Goal: Task Accomplishment & Management: Manage account settings

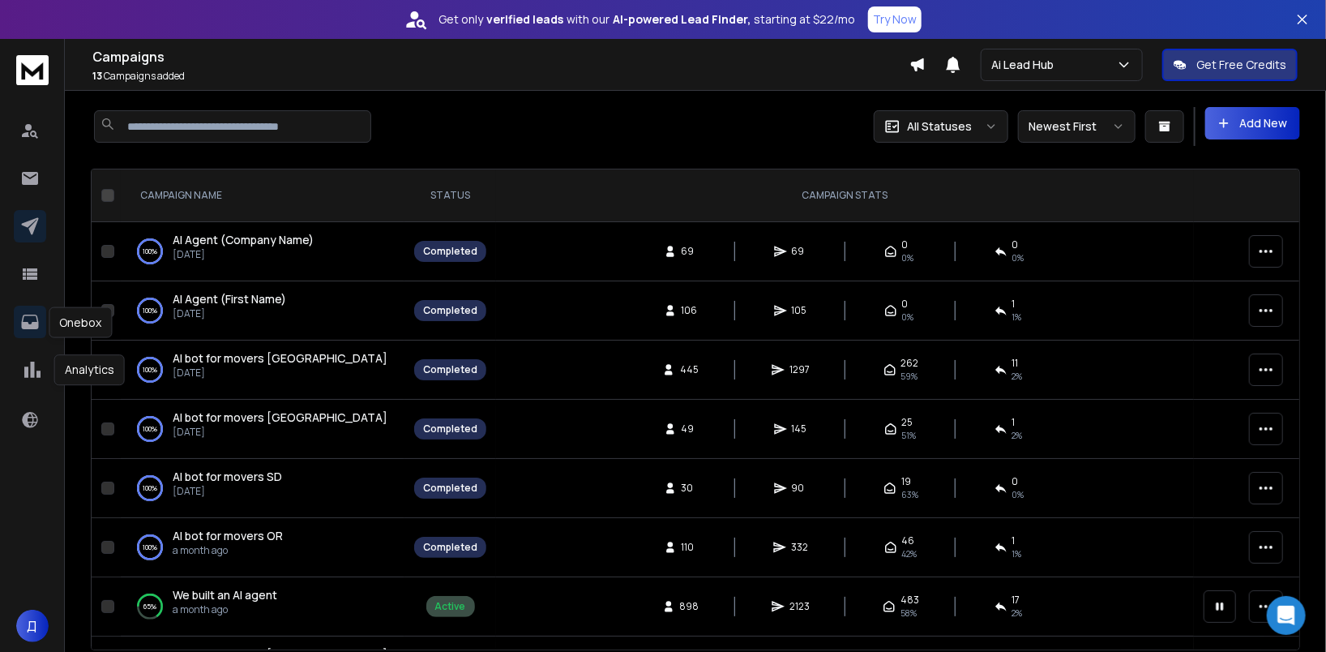
click at [37, 326] on icon at bounding box center [29, 322] width 17 height 15
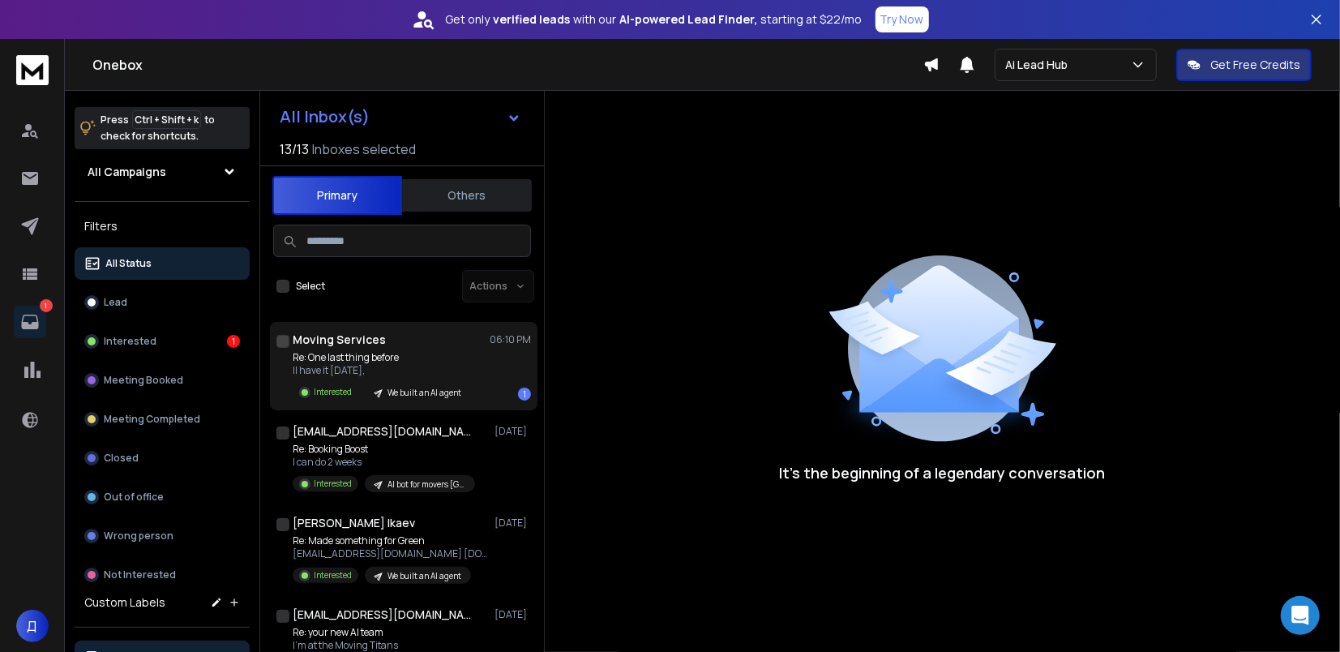
click at [466, 363] on p "Re: One last thing before" at bounding box center [382, 357] width 178 height 13
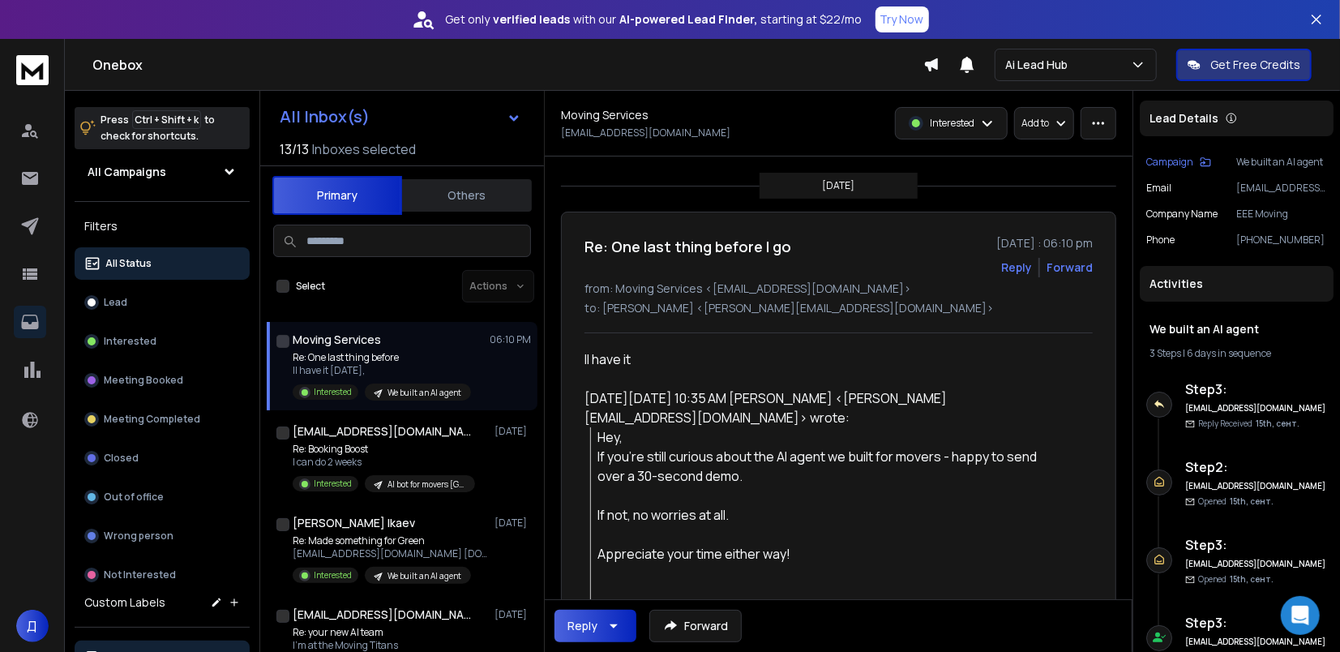
drag, startPoint x: 673, startPoint y: 356, endPoint x: 575, endPoint y: 354, distance: 98.1
click at [575, 354] on div "Re: One last thing before I go 15 September 2025 : 06:10 pm Reply Forward from:…" at bounding box center [838, 591] width 555 height 758
click at [595, 358] on div "II have it" at bounding box center [820, 358] width 473 height 19
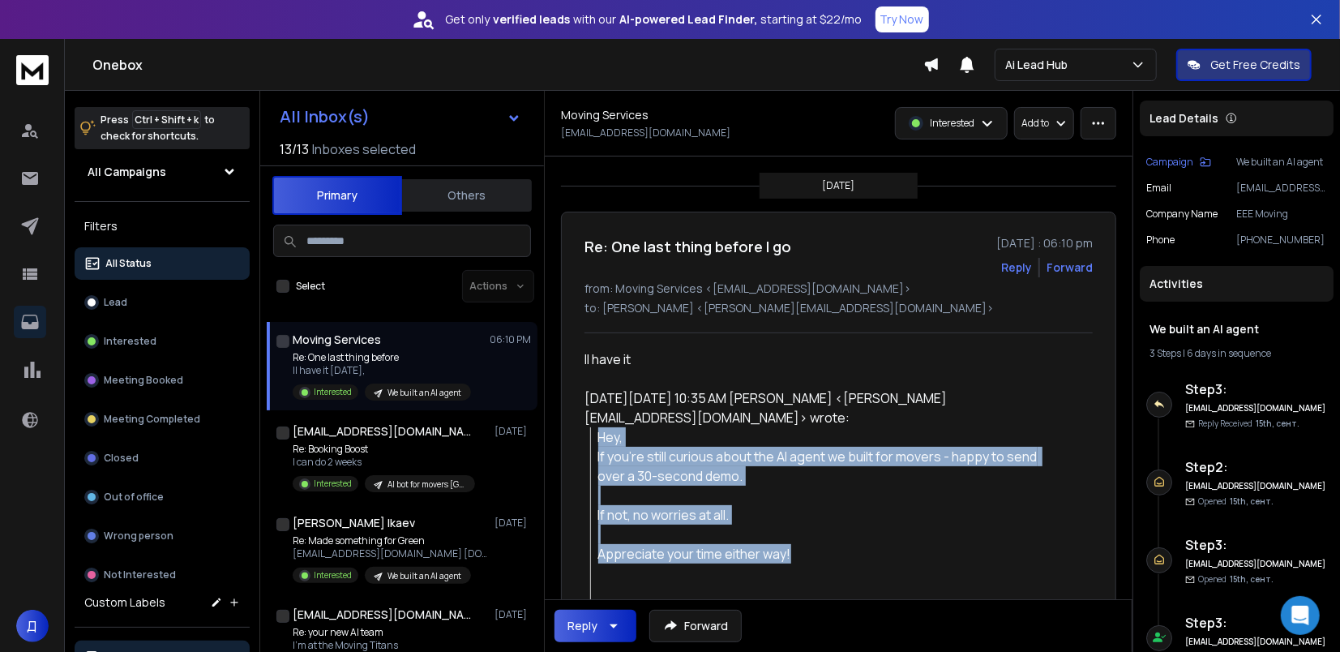
drag, startPoint x: 816, startPoint y: 551, endPoint x: 590, endPoint y: 435, distance: 254.2
click at [590, 435] on blockquote "Hey, If you're still curious about the AI agent we built for movers - happy to …" at bounding box center [824, 660] width 468 height 467
click at [614, 459] on div "If you're still curious about the AI agent we built for movers - happy to send …" at bounding box center [828, 466] width 460 height 39
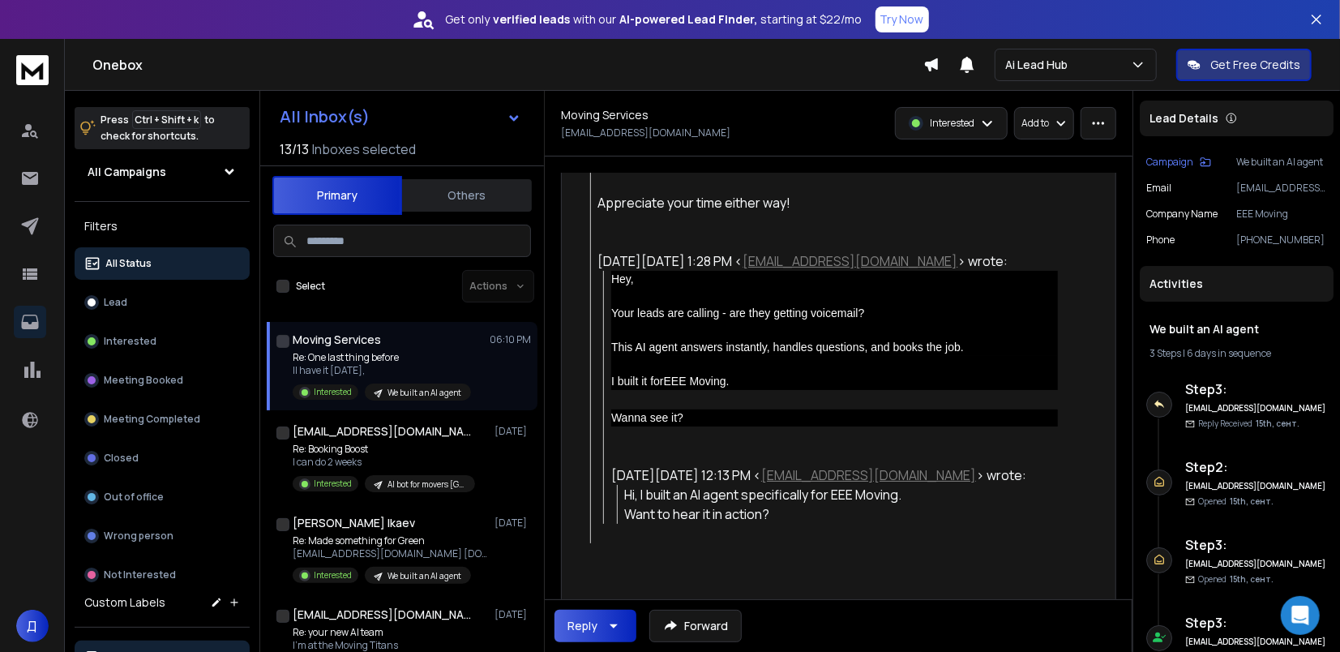
scroll to position [360, 0]
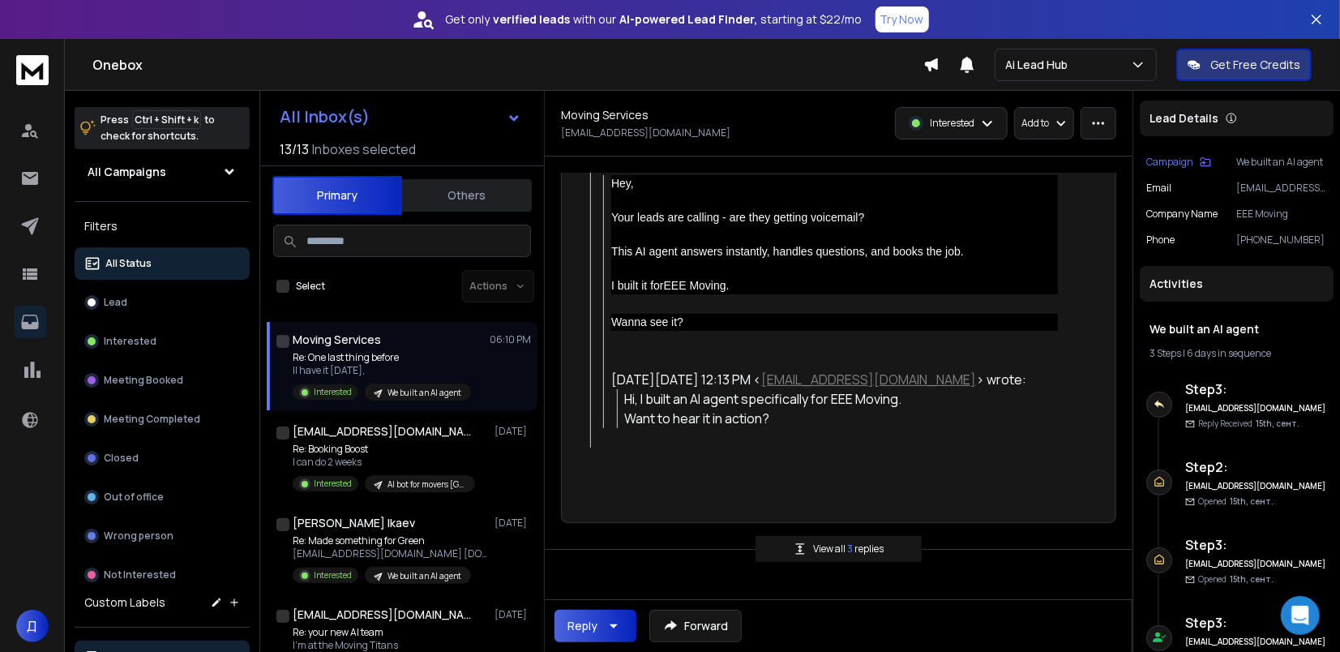
click at [866, 547] on p "View all 3 replies" at bounding box center [848, 548] width 71 height 13
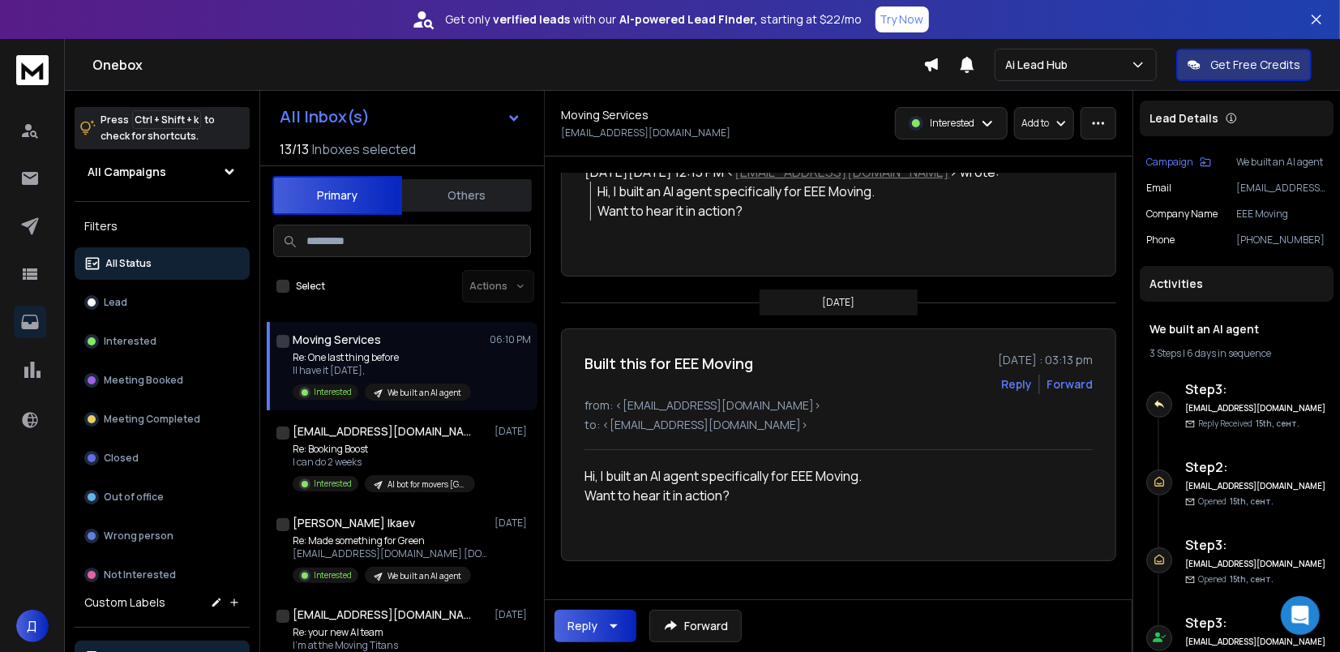
scroll to position [1796, 0]
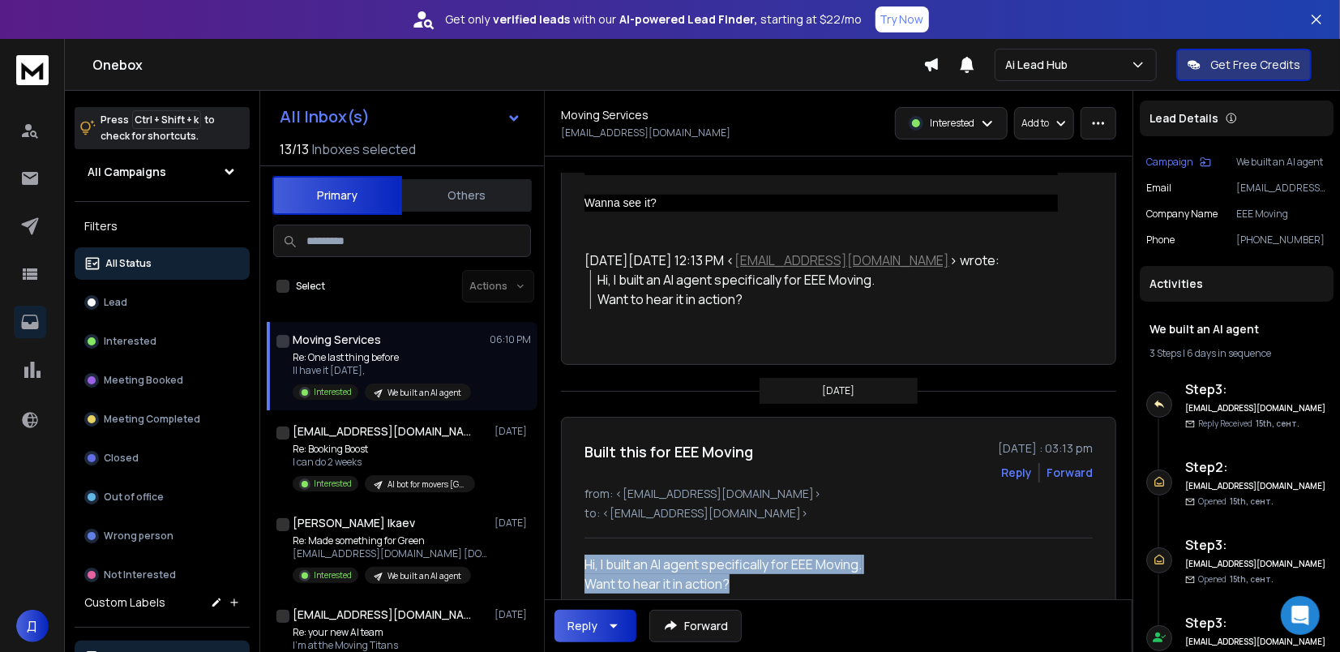
drag, startPoint x: 729, startPoint y: 592, endPoint x: 571, endPoint y: 563, distance: 160.6
click at [572, 564] on div "Built this for EEE Moving 9 September 2025 : 03:13 pm Reply Forward from: <dari…" at bounding box center [838, 533] width 555 height 233
click at [589, 567] on div "Hi, I built an AI agent specifically for EEE Moving. Want to hear it in action?" at bounding box center [827, 589] width 486 height 71
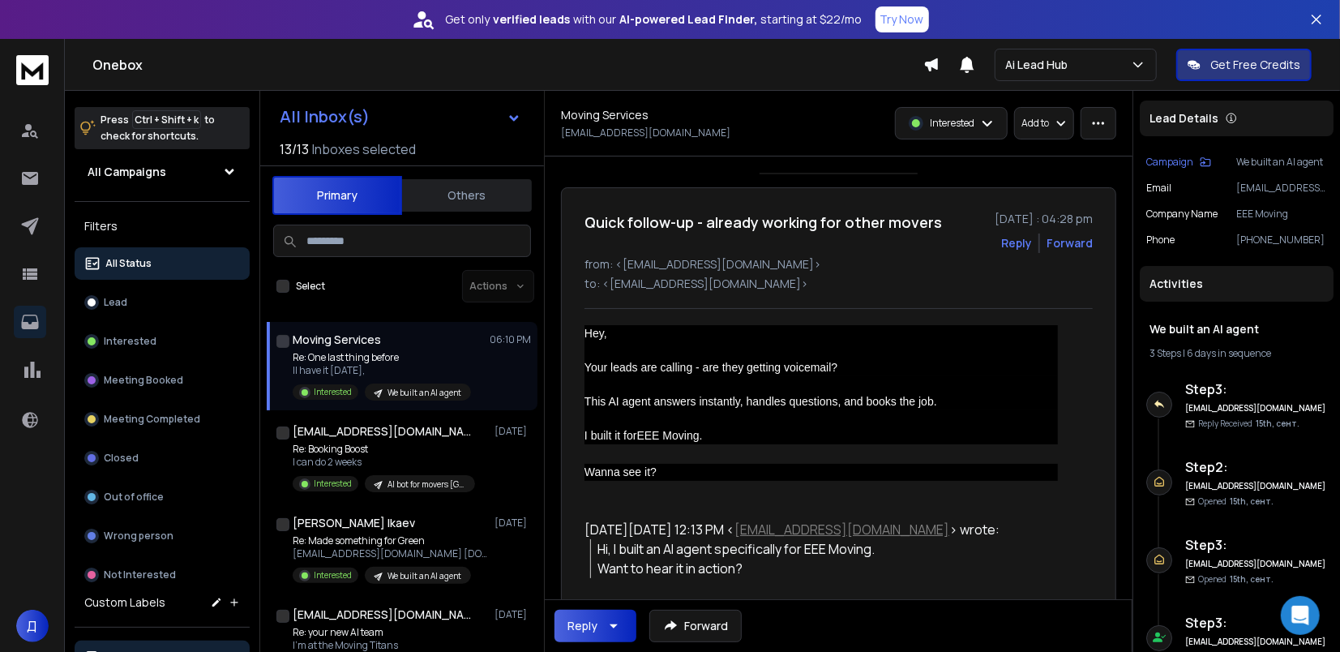
scroll to position [1526, 0]
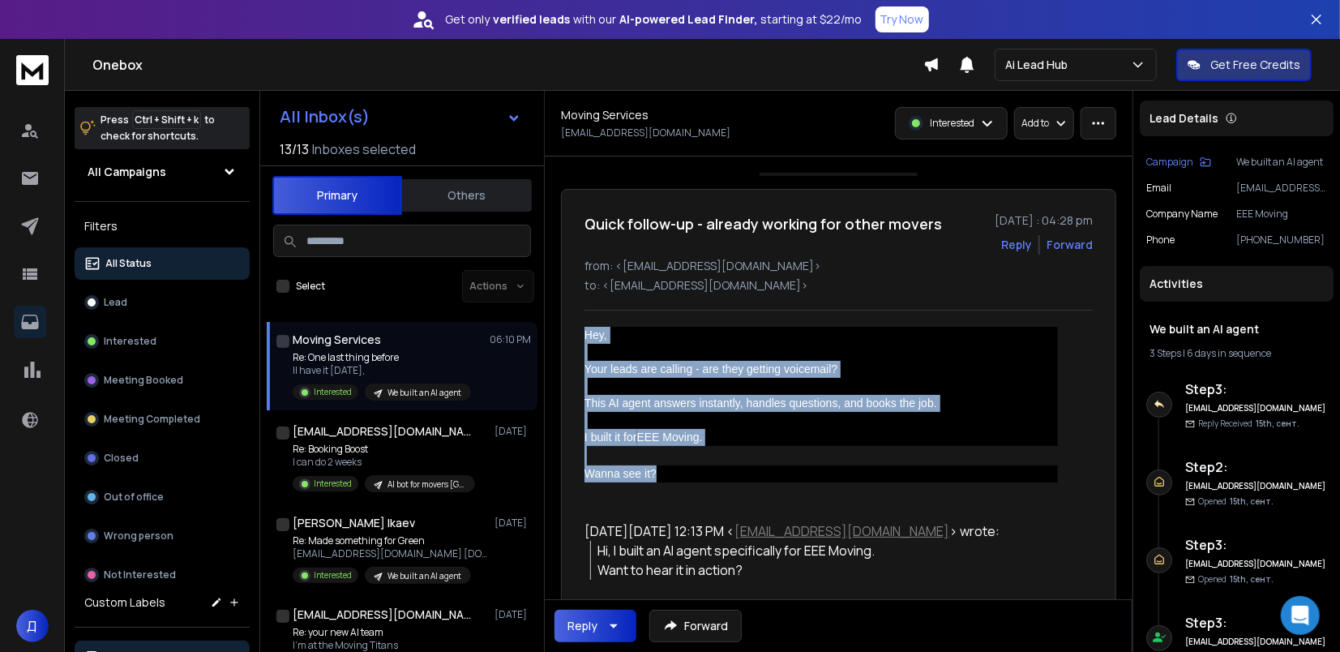
drag, startPoint x: 683, startPoint y: 476, endPoint x: 584, endPoint y: 336, distance: 170.9
click at [576, 337] on div "Quick follow-up - already working for other movers 10 September 2025 : 04:28 pm…" at bounding box center [838, 412] width 555 height 447
click at [577, 379] on div "Quick follow-up - already working for other movers 10 September 2025 : 04:28 pm…" at bounding box center [838, 412] width 555 height 447
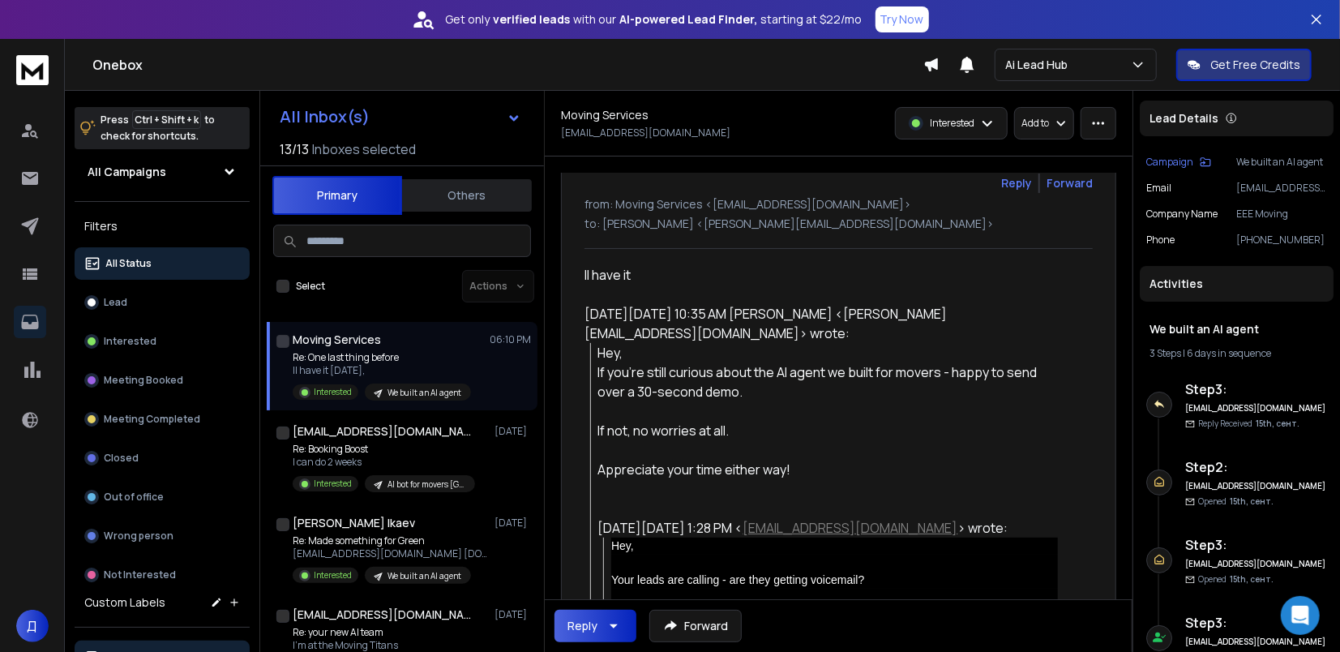
scroll to position [0, 0]
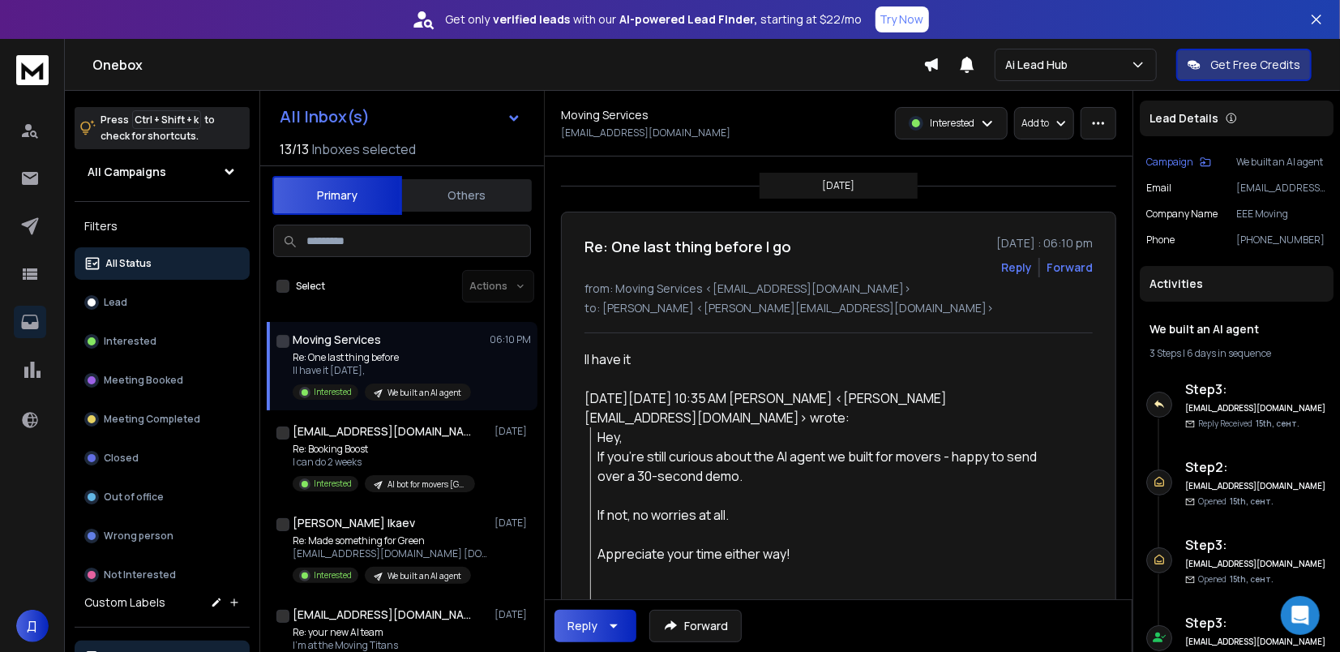
click at [571, 624] on div "Reply" at bounding box center [582, 626] width 30 height 16
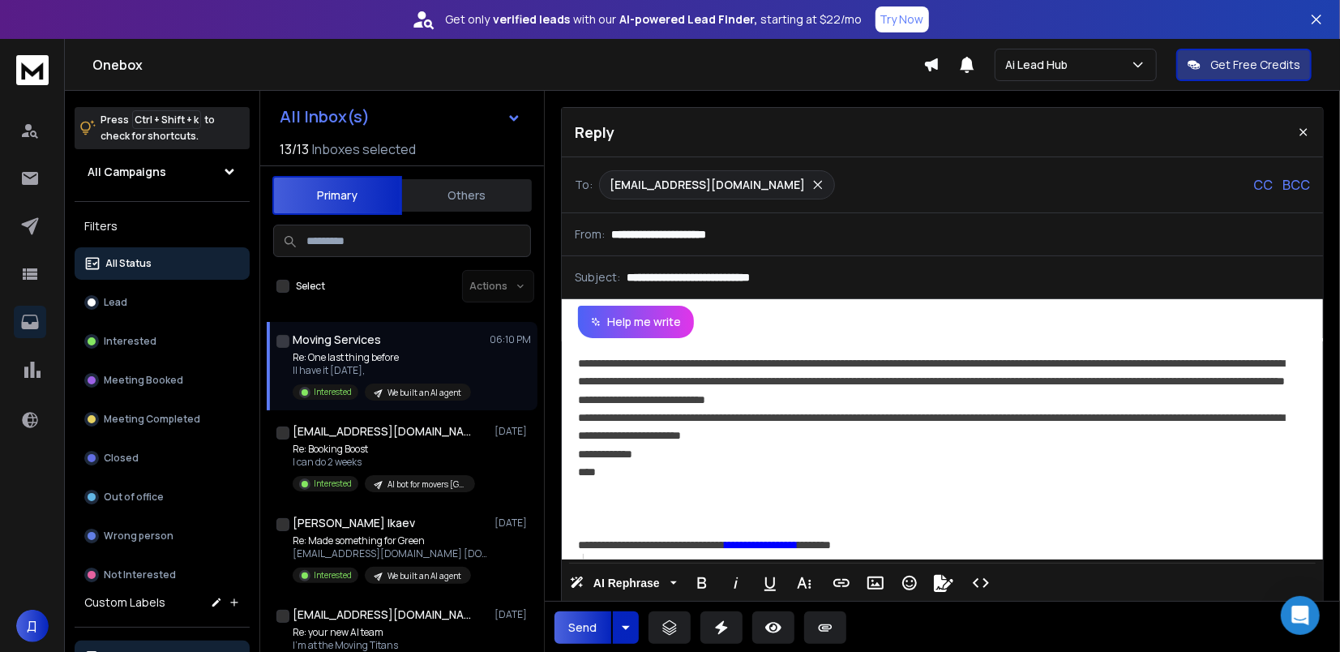
click at [575, 454] on div "**********" at bounding box center [942, 448] width 761 height 221
click at [580, 418] on p "**********" at bounding box center [933, 427] width 711 height 36
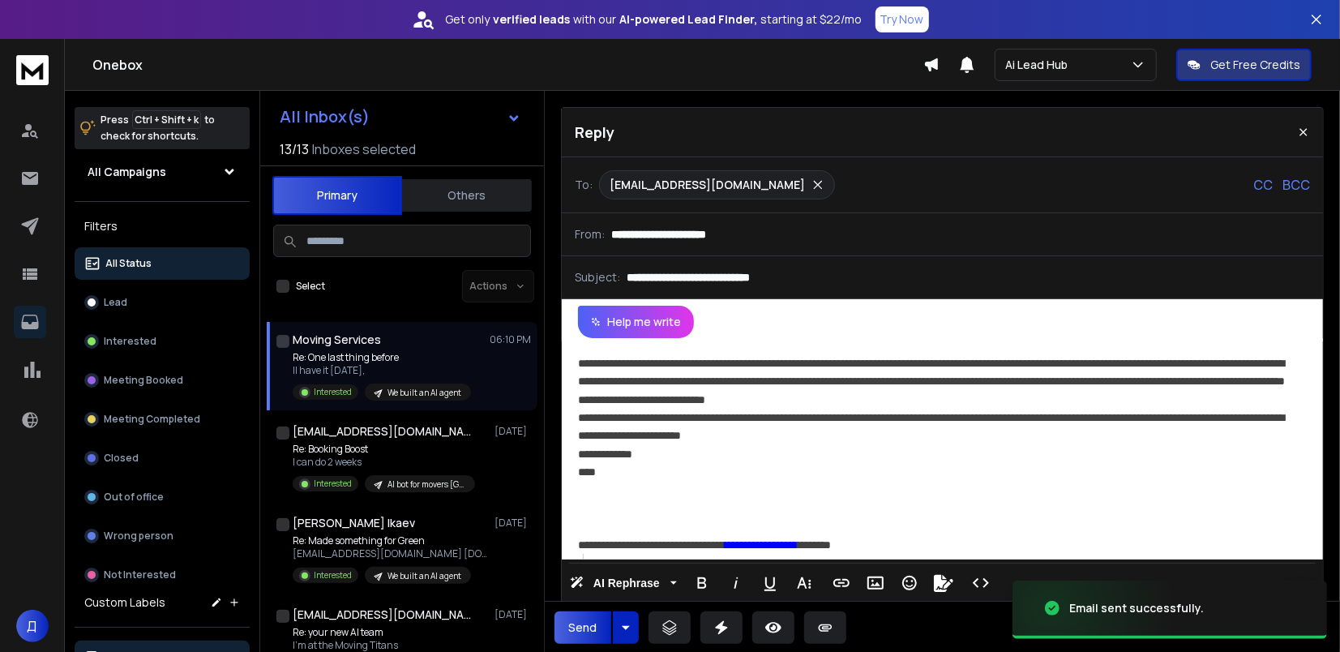
click at [576, 417] on div "**********" at bounding box center [942, 448] width 761 height 221
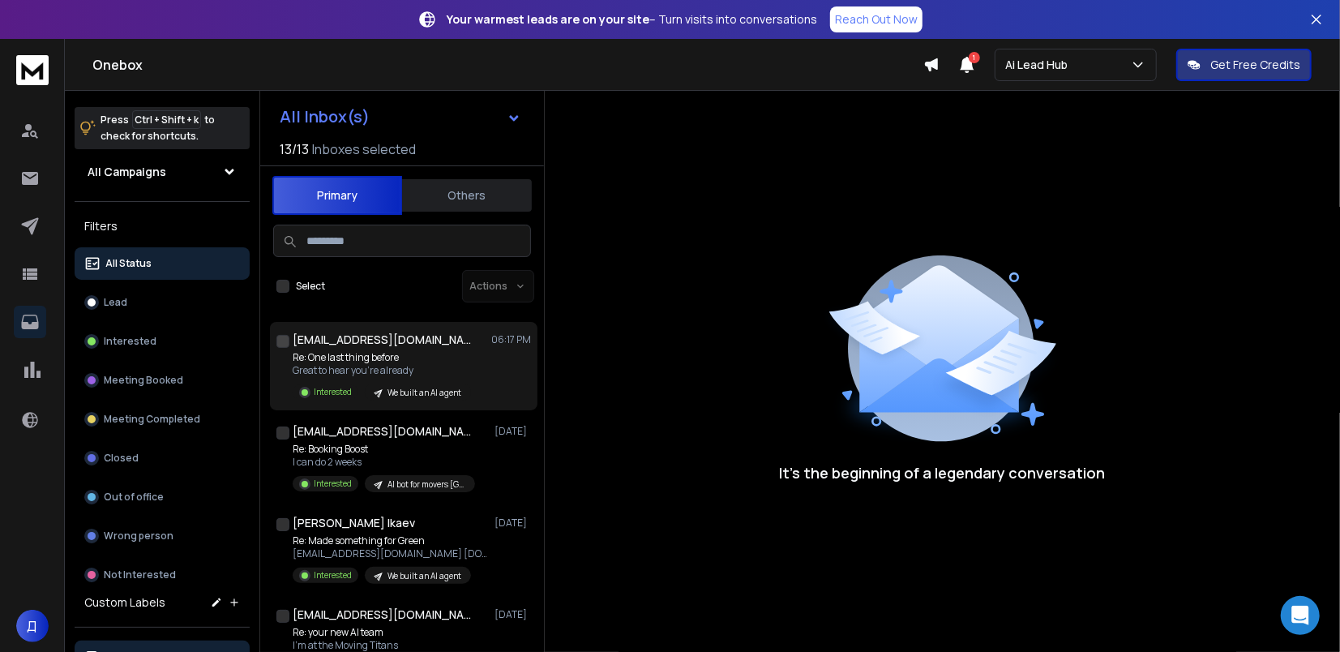
click at [417, 345] on div "[EMAIL_ADDRESS][DOMAIN_NAME] 06:17 PM" at bounding box center [412, 340] width 238 height 16
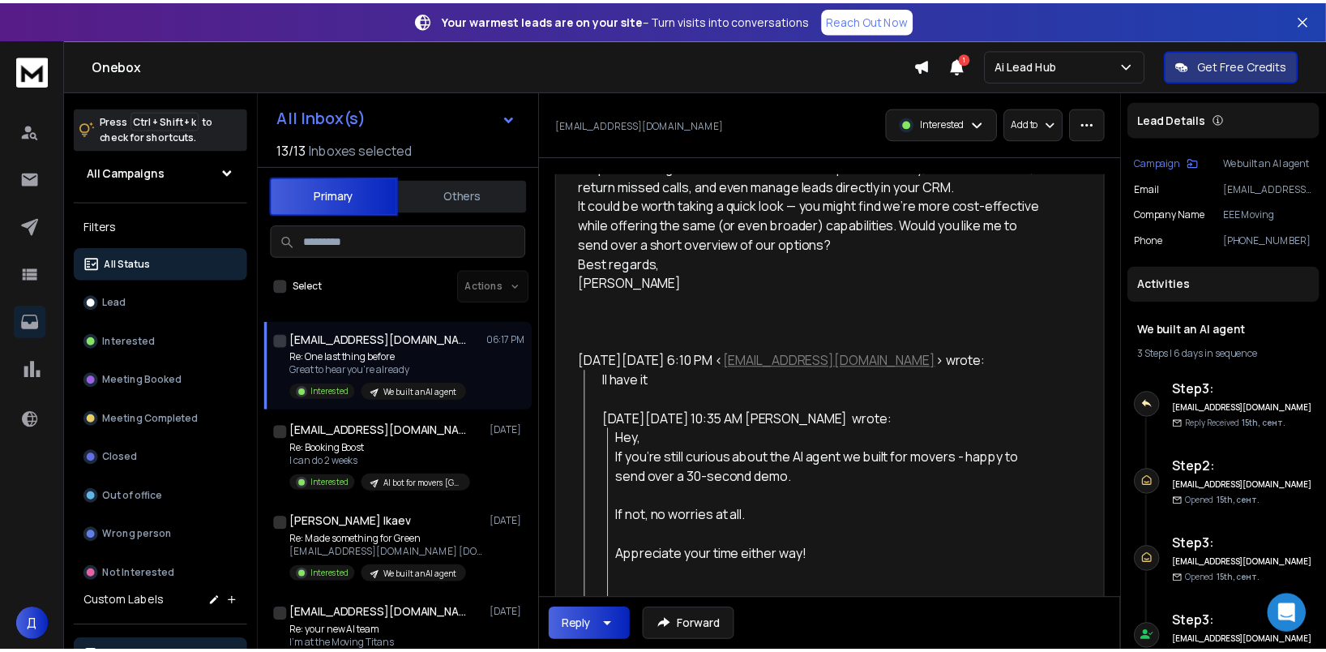
scroll to position [90, 0]
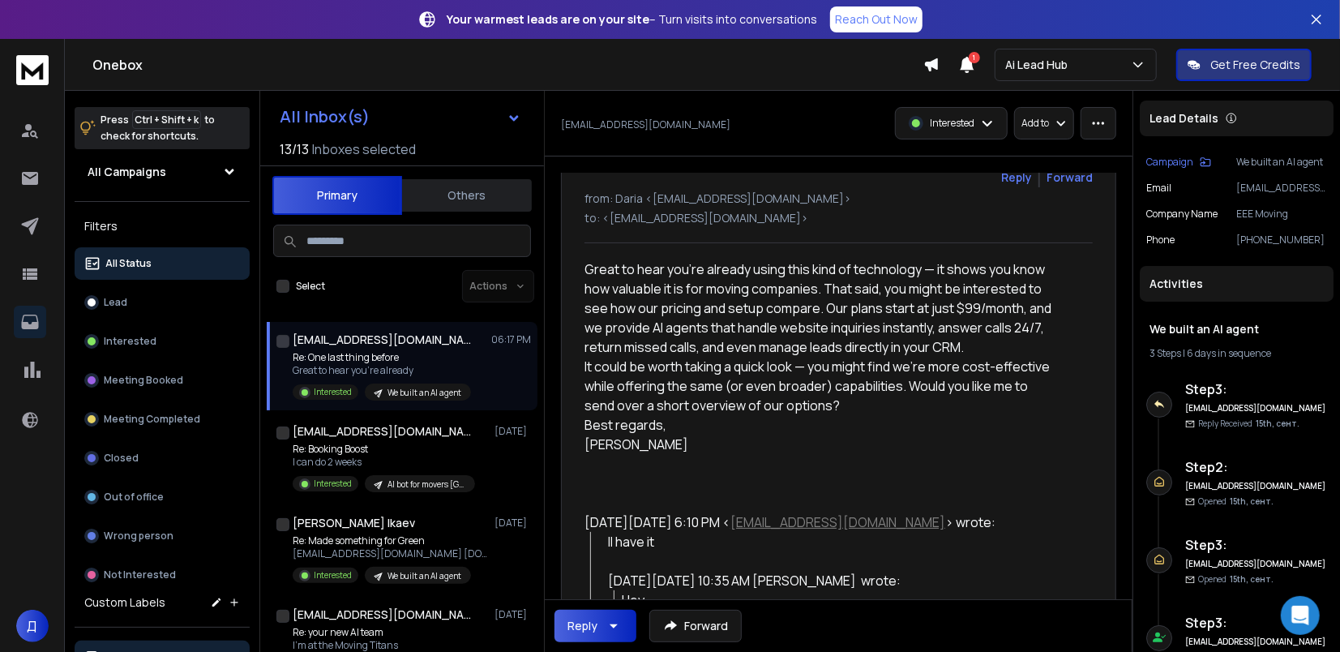
click at [974, 66] on icon at bounding box center [967, 64] width 15 height 16
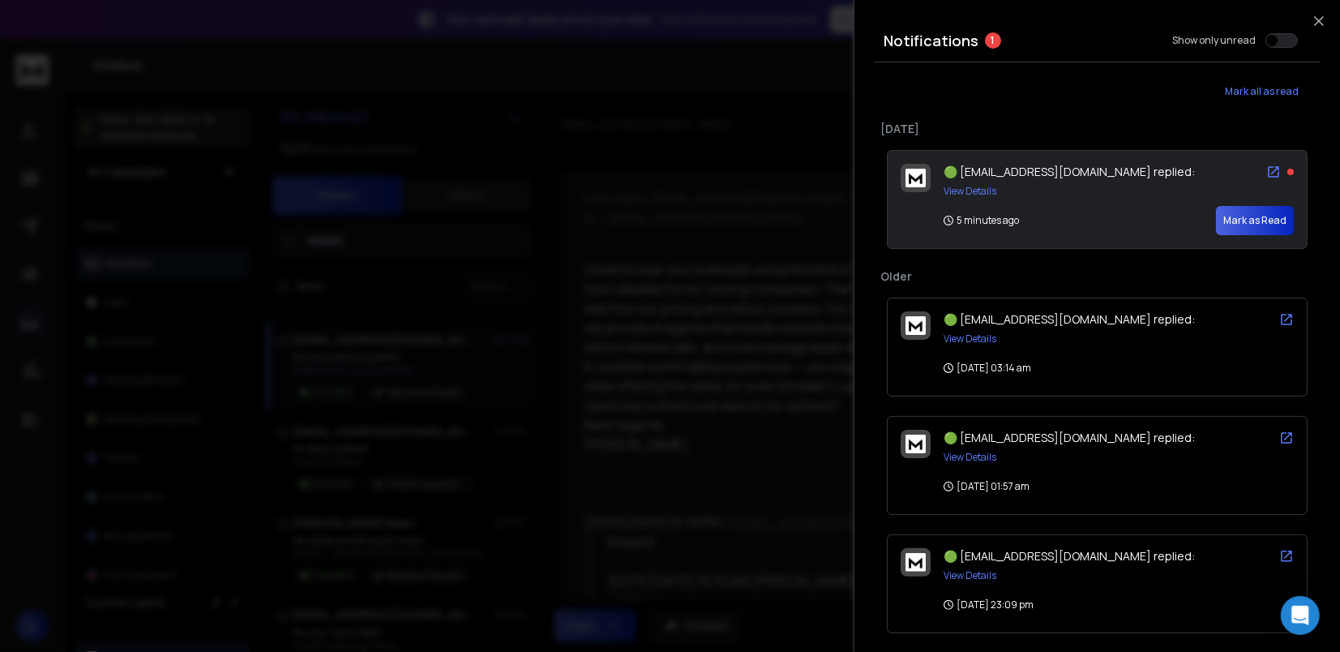
click at [1231, 220] on button "Mark as Read" at bounding box center [1255, 220] width 78 height 29
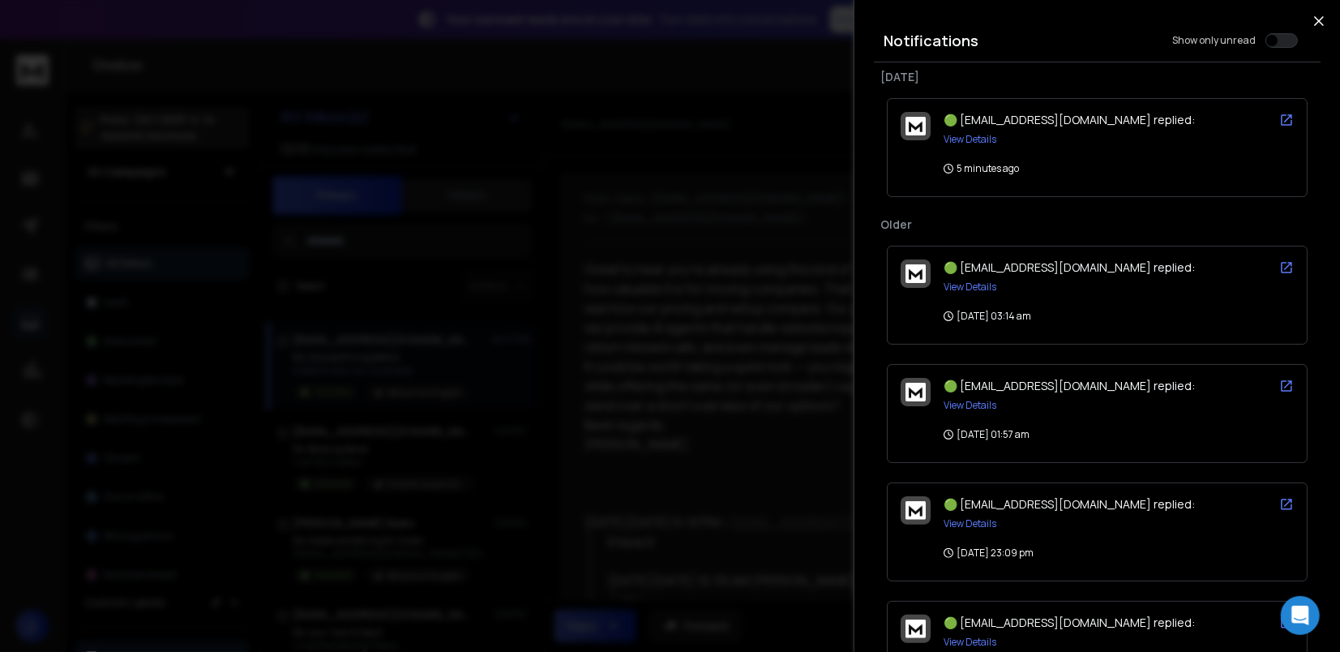
click at [1317, 20] on icon "button" at bounding box center [1319, 21] width 16 height 16
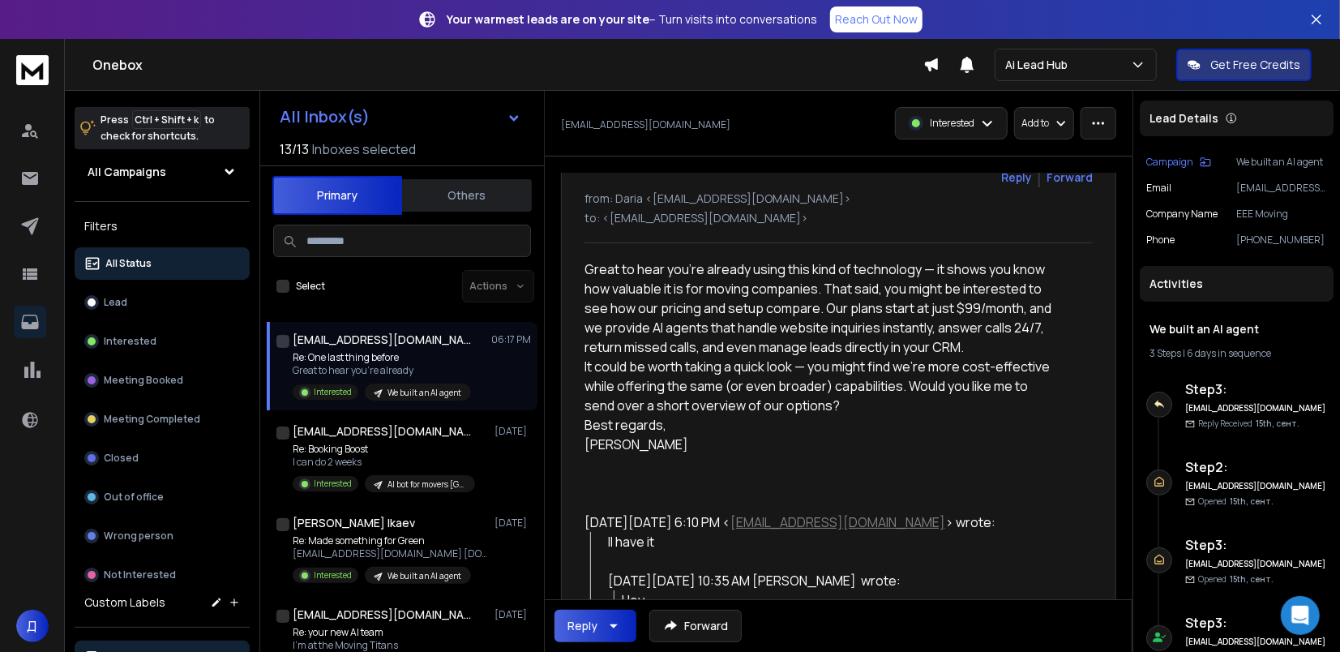
click at [442, 357] on p "Re: One last thing before" at bounding box center [382, 357] width 178 height 13
click at [28, 178] on icon at bounding box center [30, 178] width 16 height 13
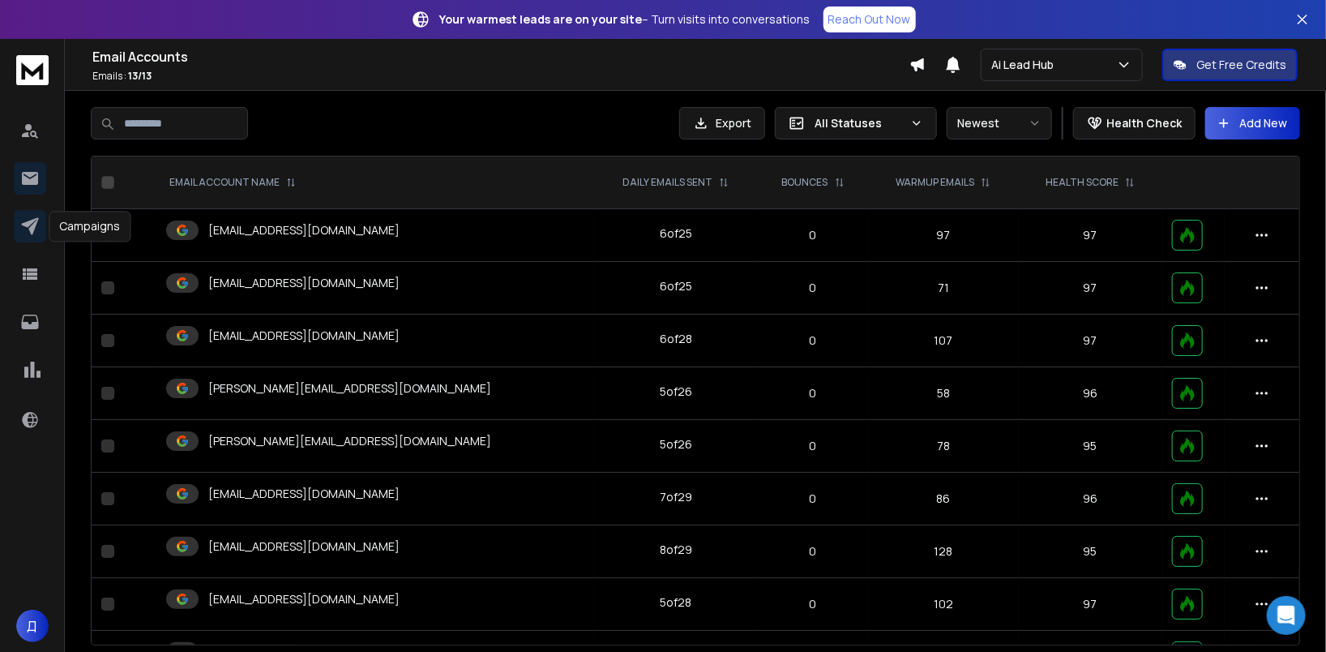
click at [32, 232] on icon at bounding box center [29, 225] width 17 height 17
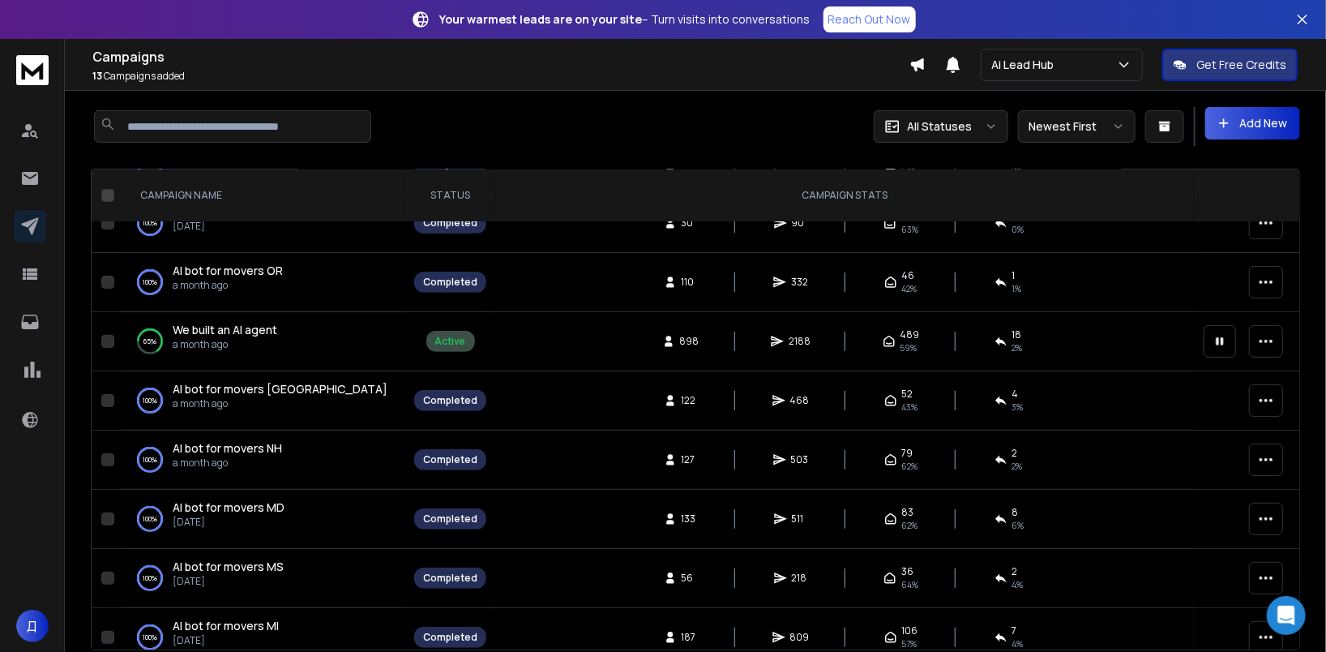
scroll to position [352, 0]
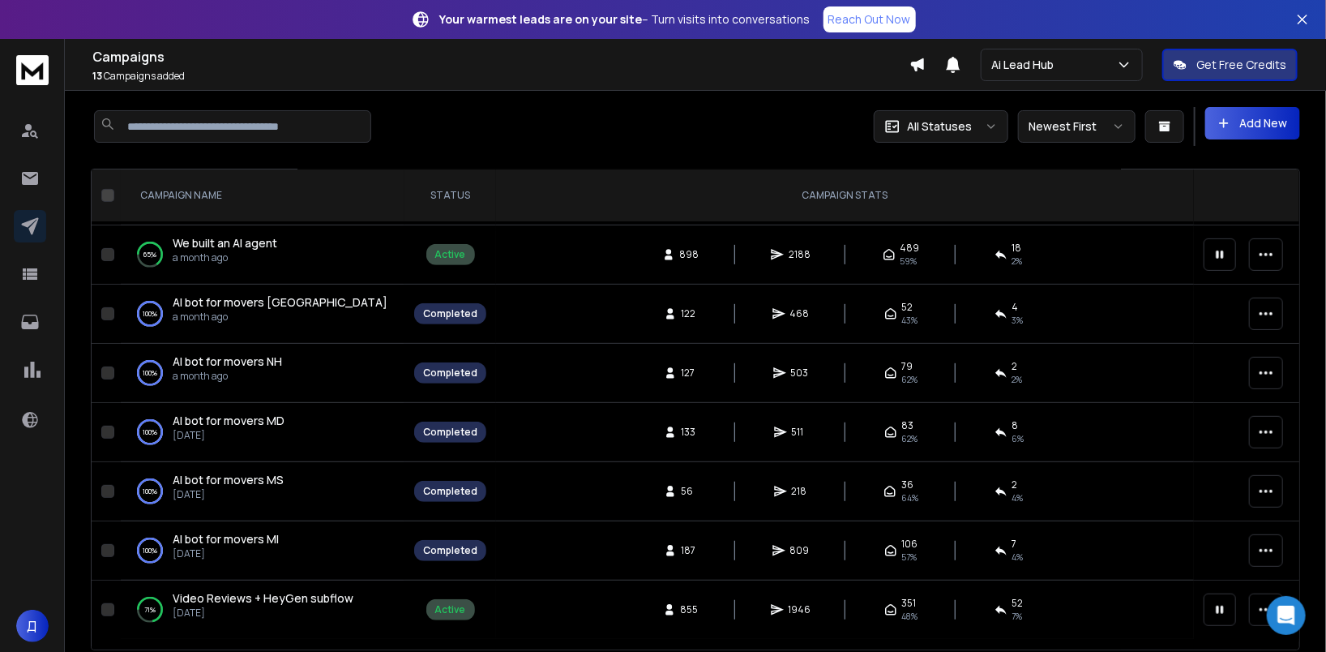
click at [576, 604] on div "855 1946 351 48 % 52 7 %" at bounding box center [845, 610] width 679 height 26
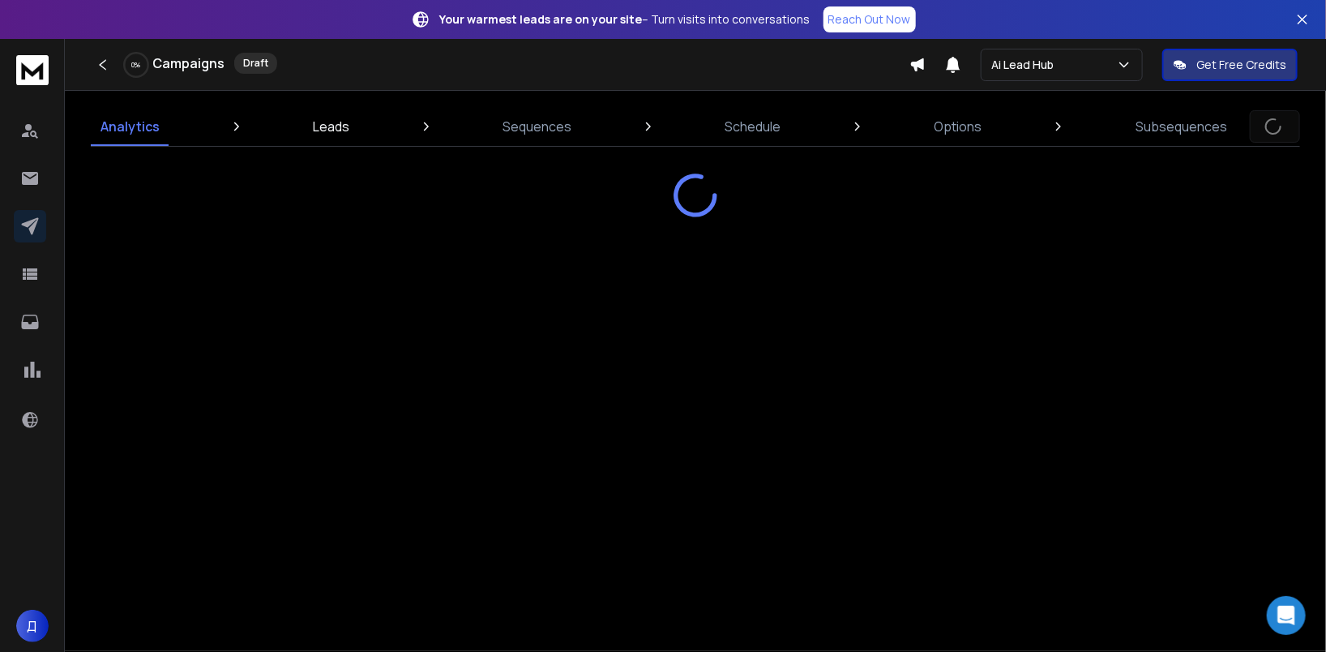
click at [340, 128] on p "Leads" at bounding box center [331, 126] width 36 height 19
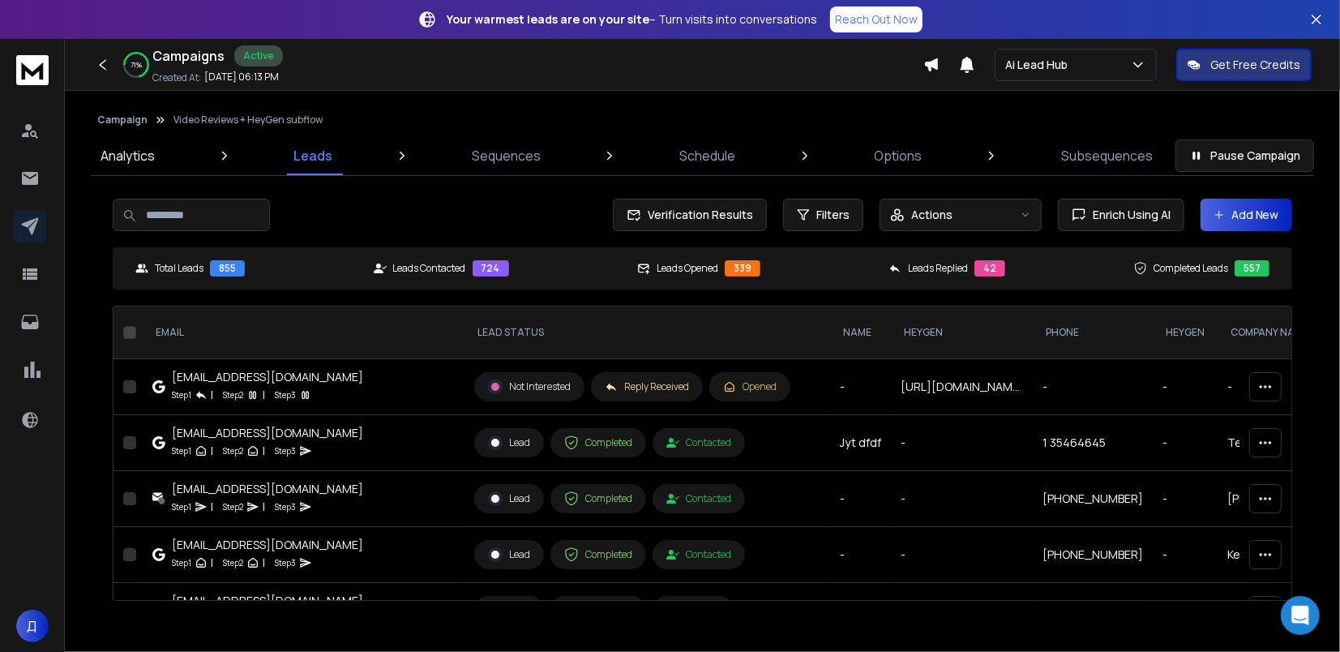
click at [142, 152] on p "Analytics" at bounding box center [128, 155] width 54 height 19
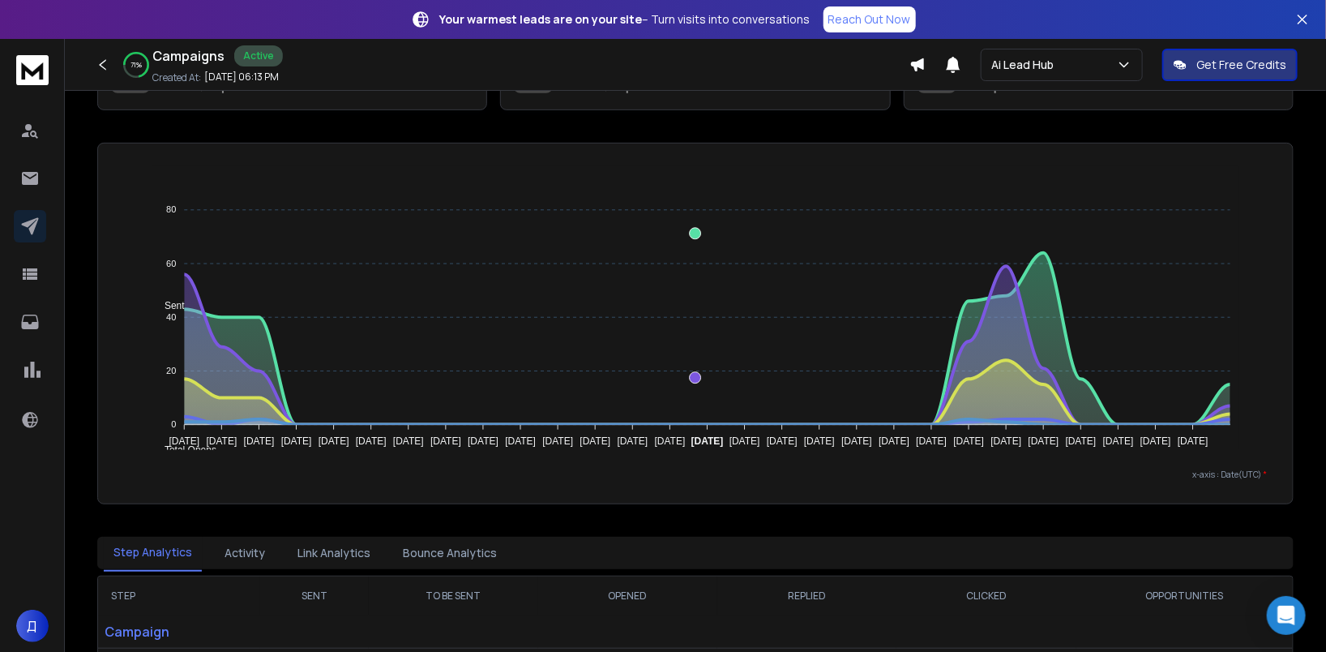
scroll to position [270, 0]
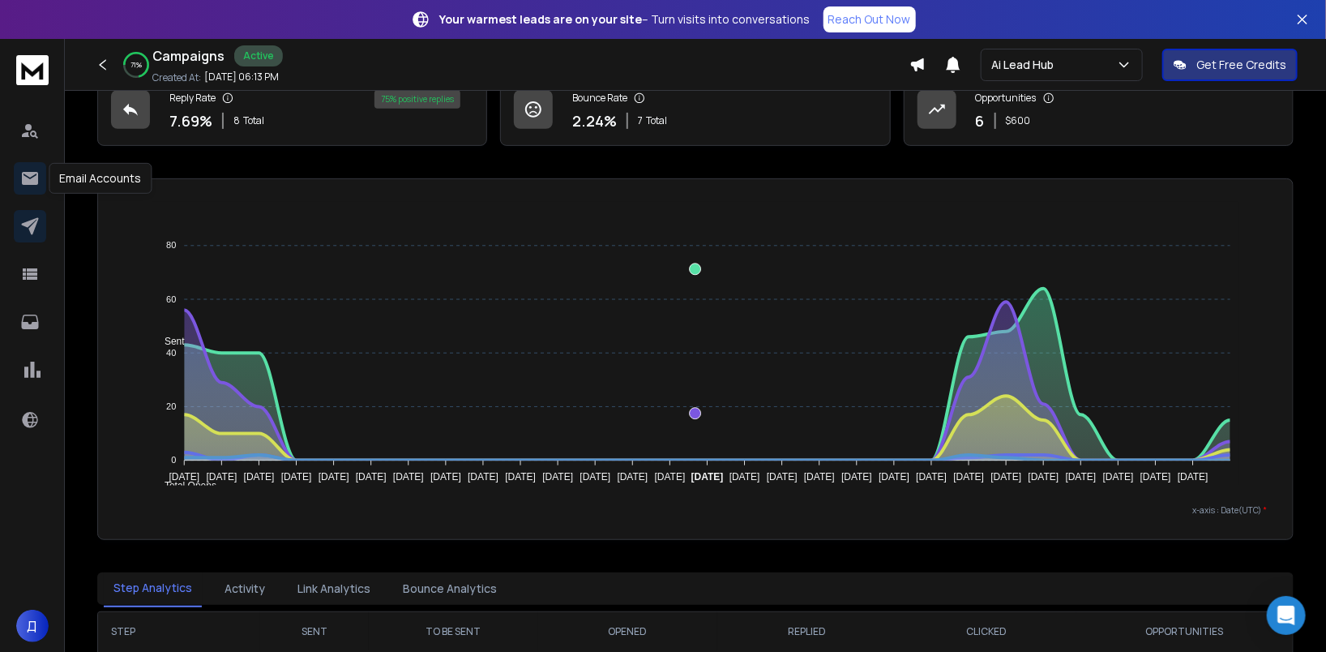
click at [40, 173] on link at bounding box center [30, 178] width 32 height 32
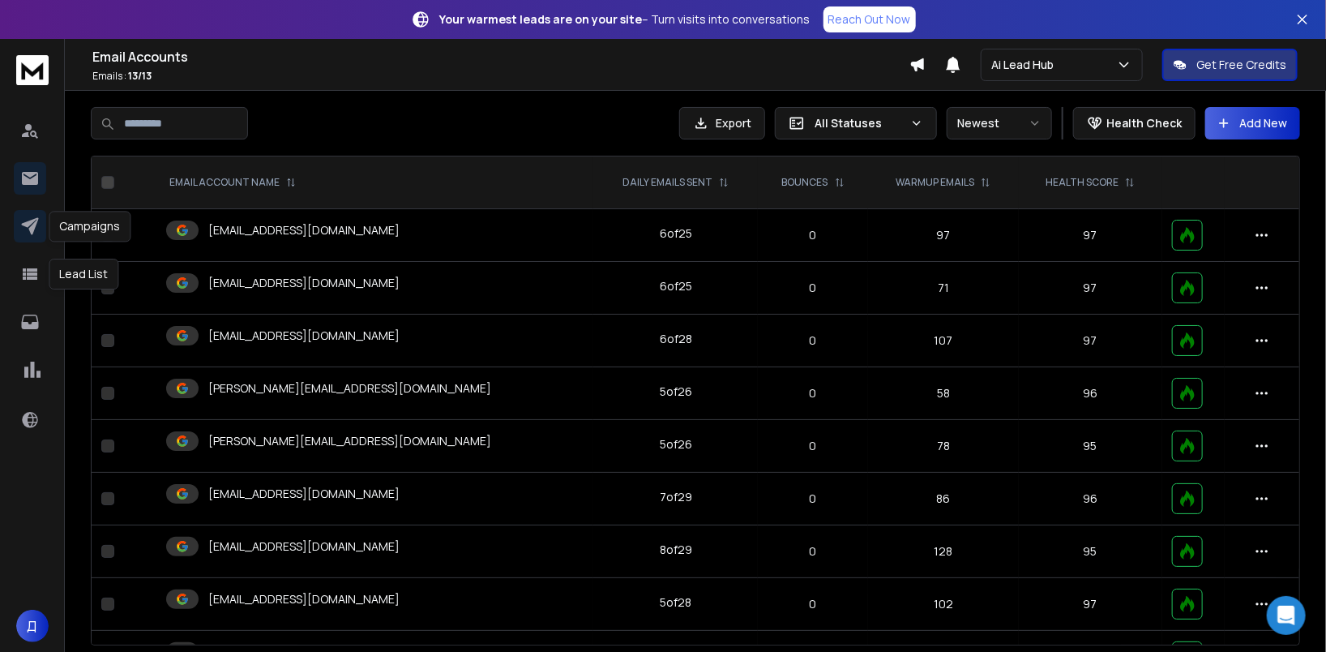
click at [31, 238] on link at bounding box center [30, 226] width 32 height 32
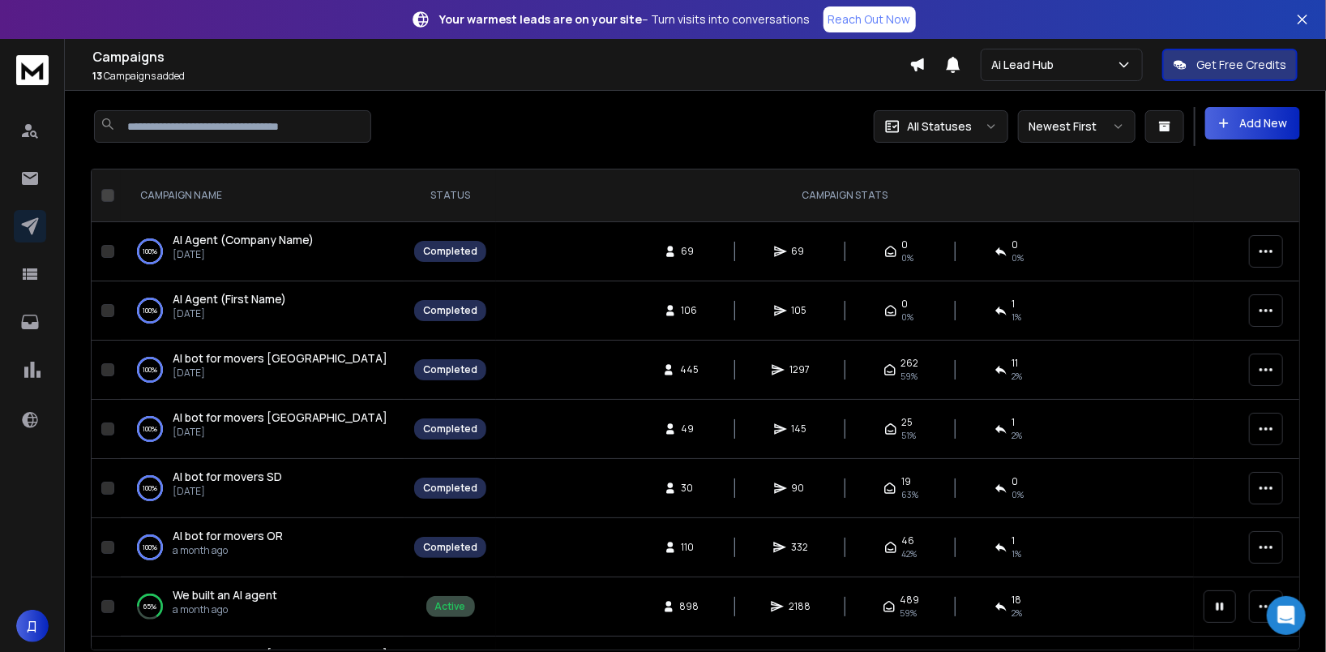
click at [592, 595] on div "898 2188 489 59 % 18 2 %" at bounding box center [845, 606] width 679 height 26
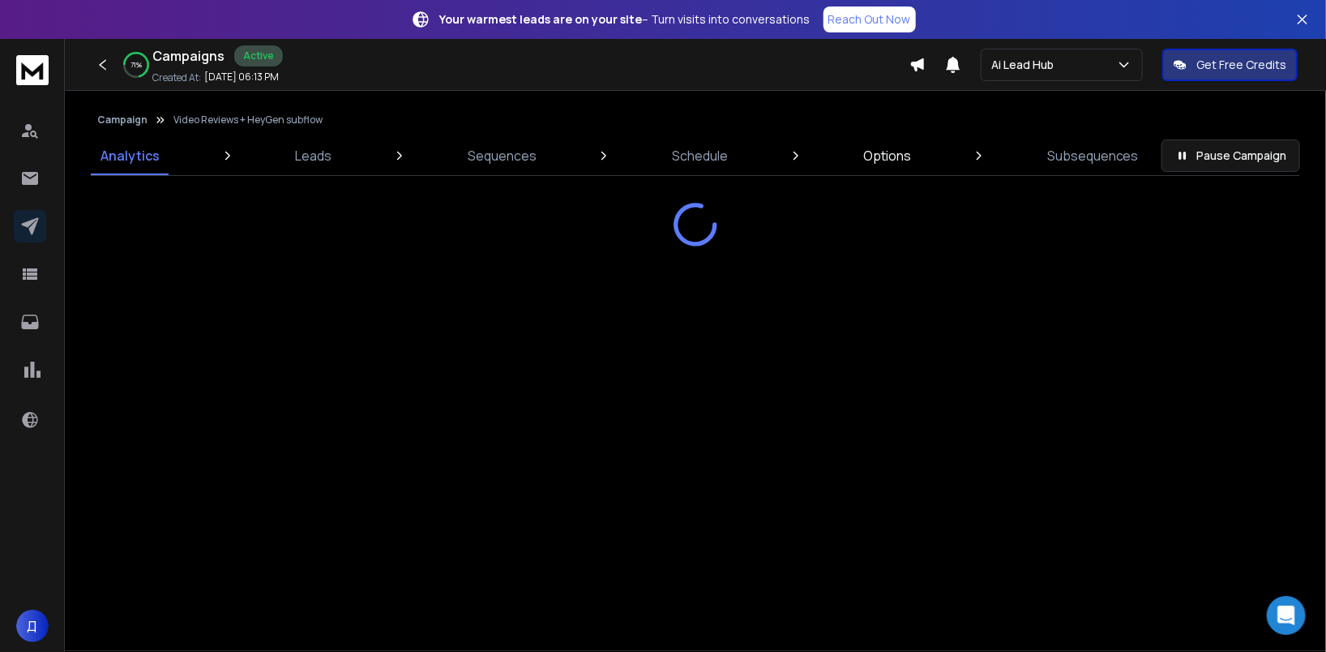
click at [880, 162] on p "Options" at bounding box center [888, 155] width 48 height 19
select select "*********"
select select "*"
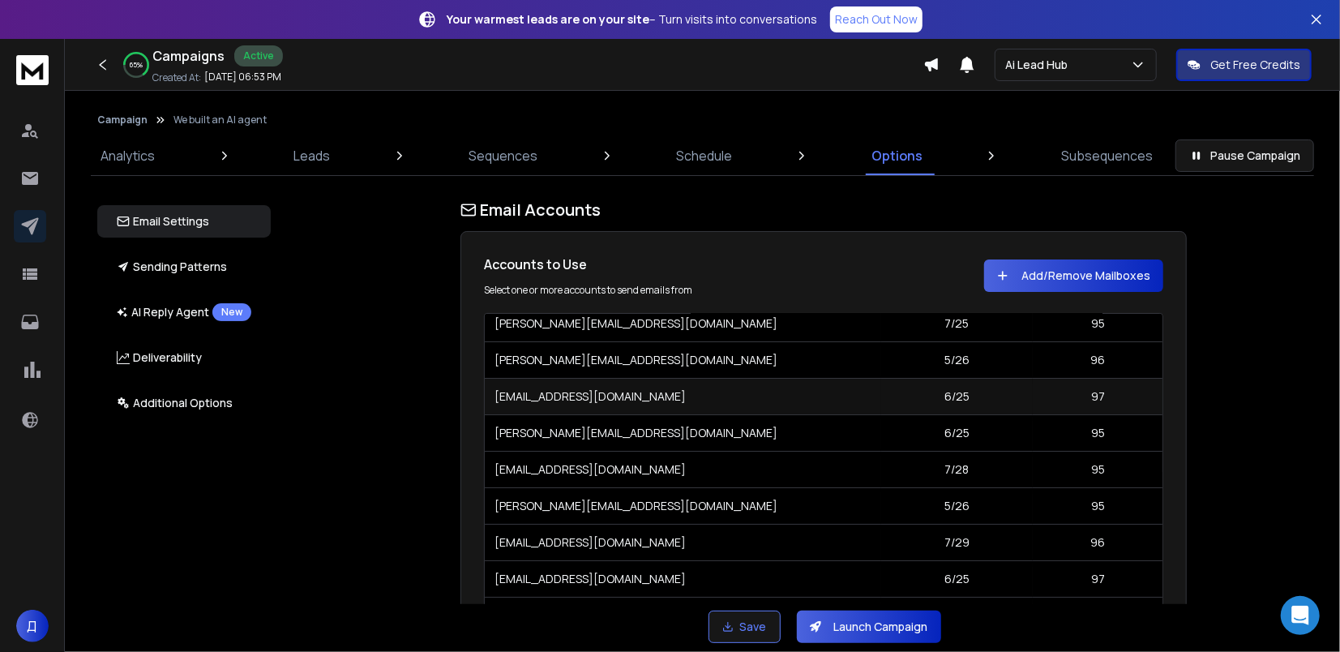
scroll to position [90, 0]
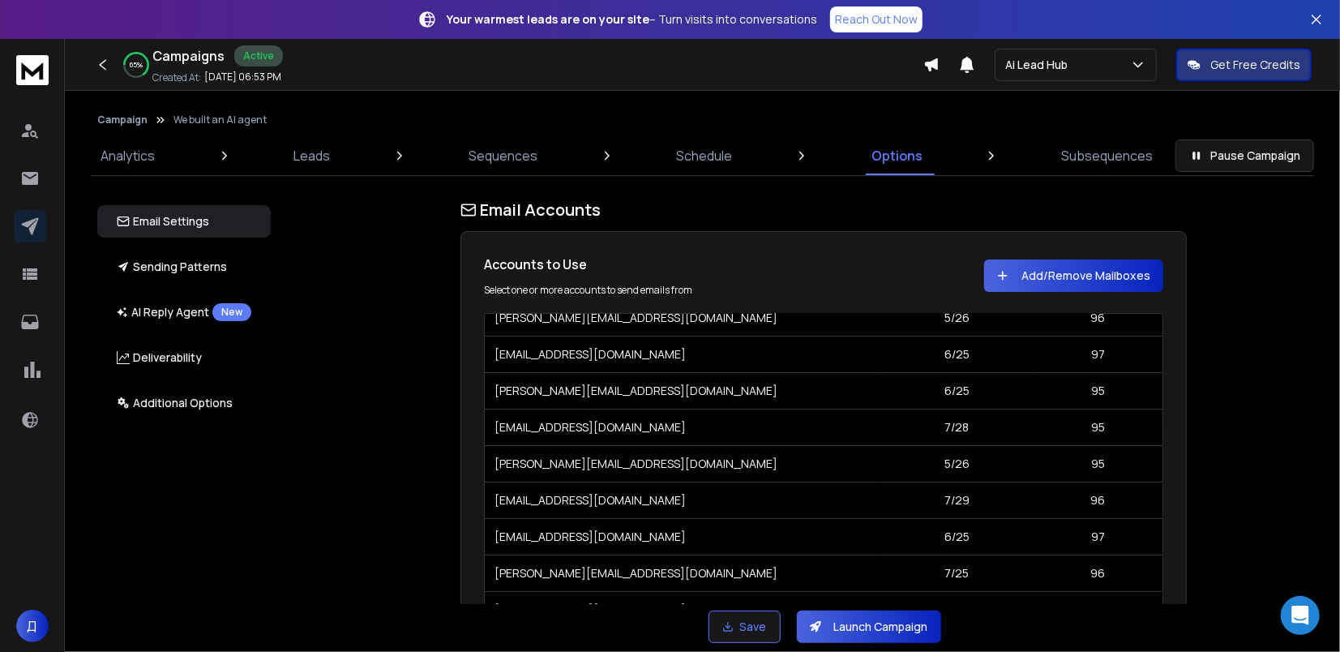
click at [1077, 280] on button "Add/Remove Mailboxes" at bounding box center [1073, 275] width 179 height 32
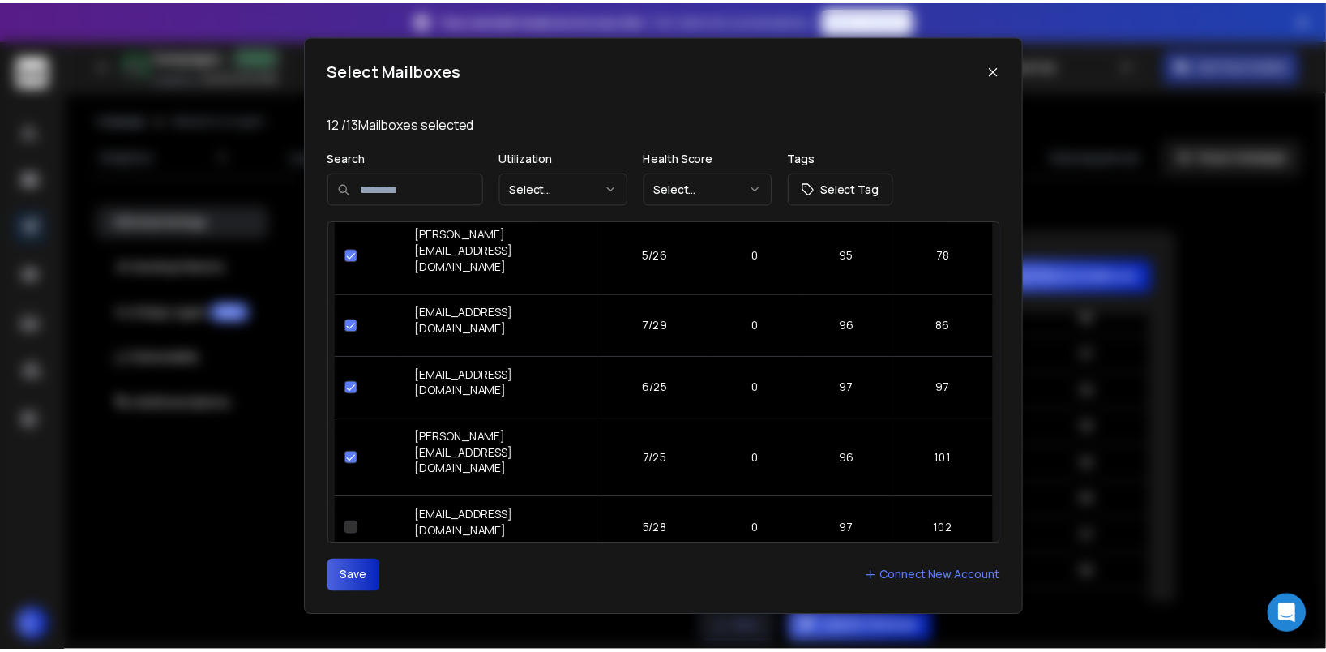
scroll to position [413, 0]
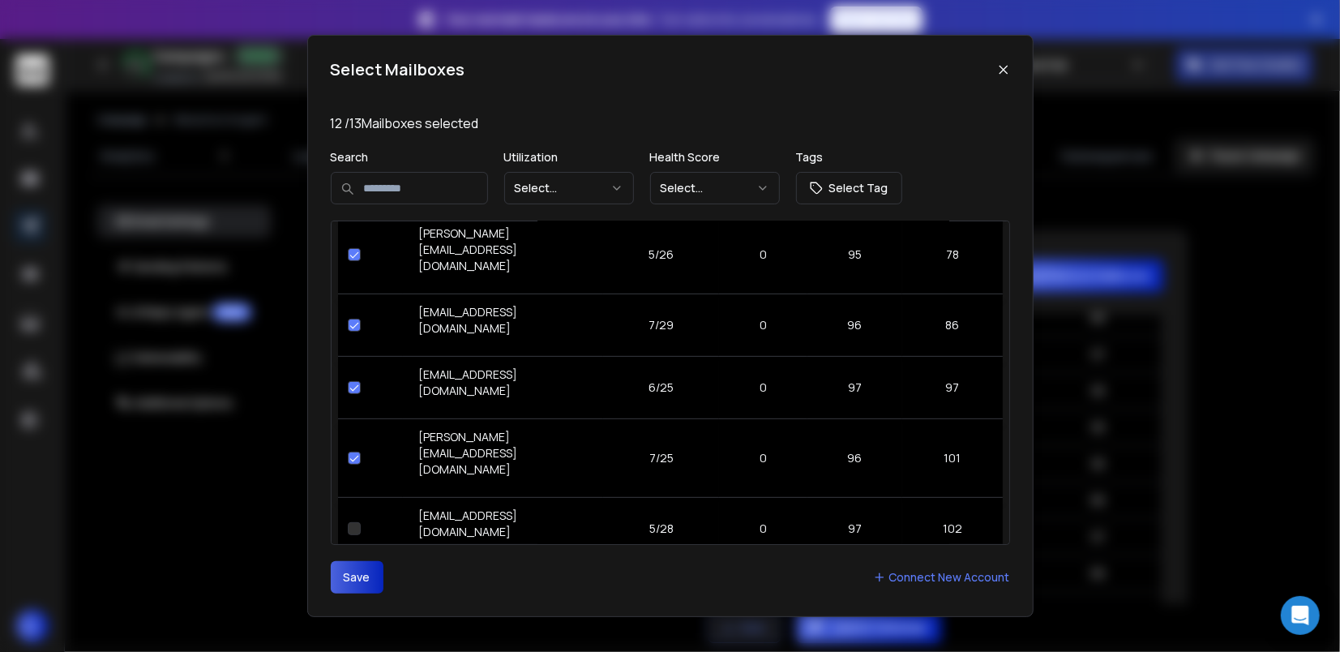
click at [354, 584] on button "Save" at bounding box center [357, 577] width 53 height 32
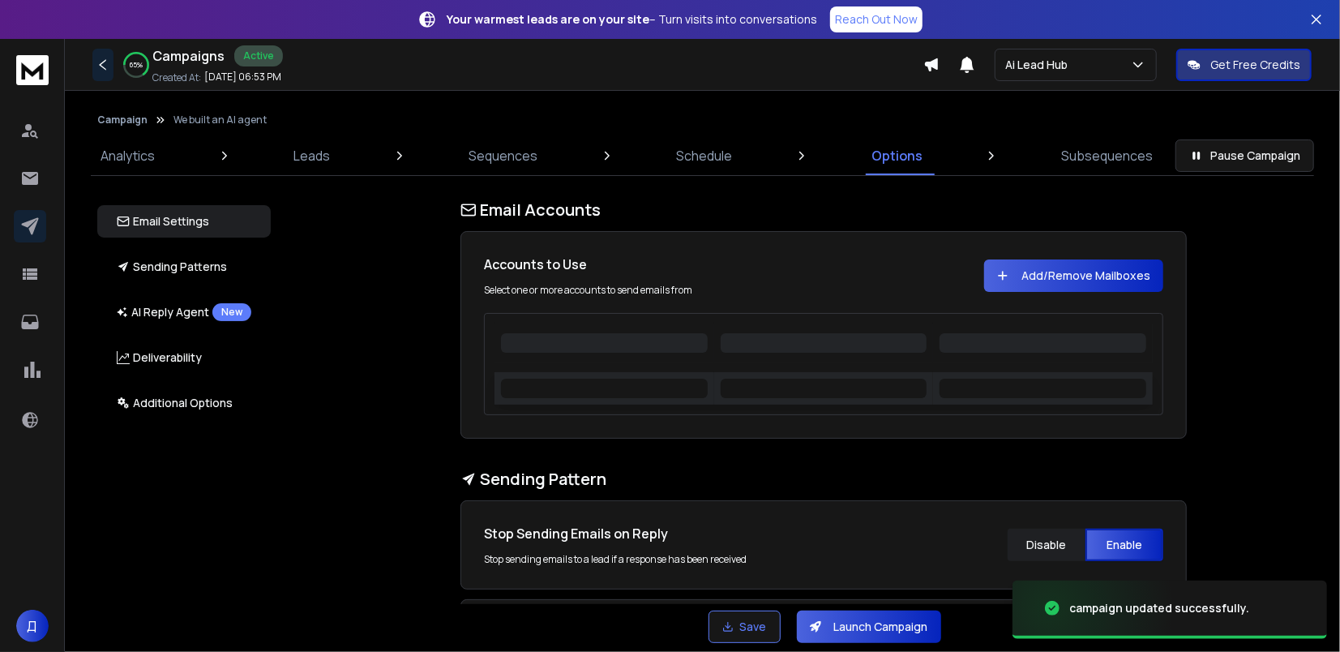
click at [92, 62] on button at bounding box center [102, 65] width 21 height 32
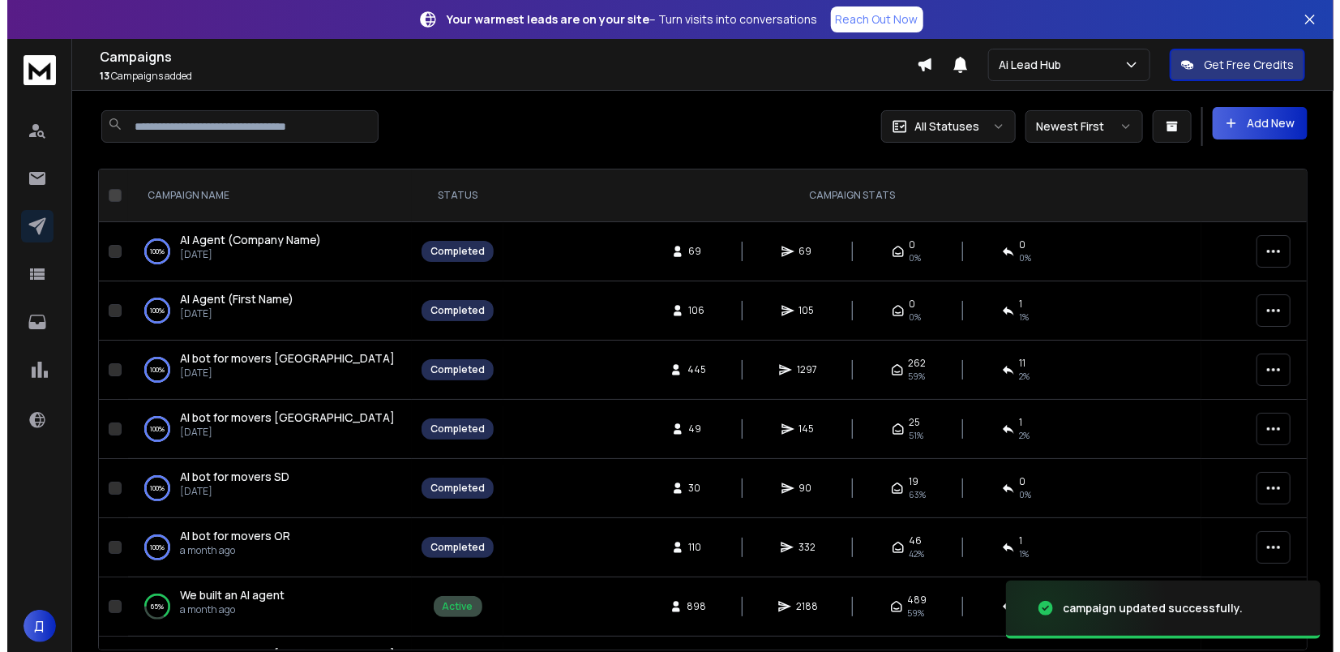
scroll to position [352, 0]
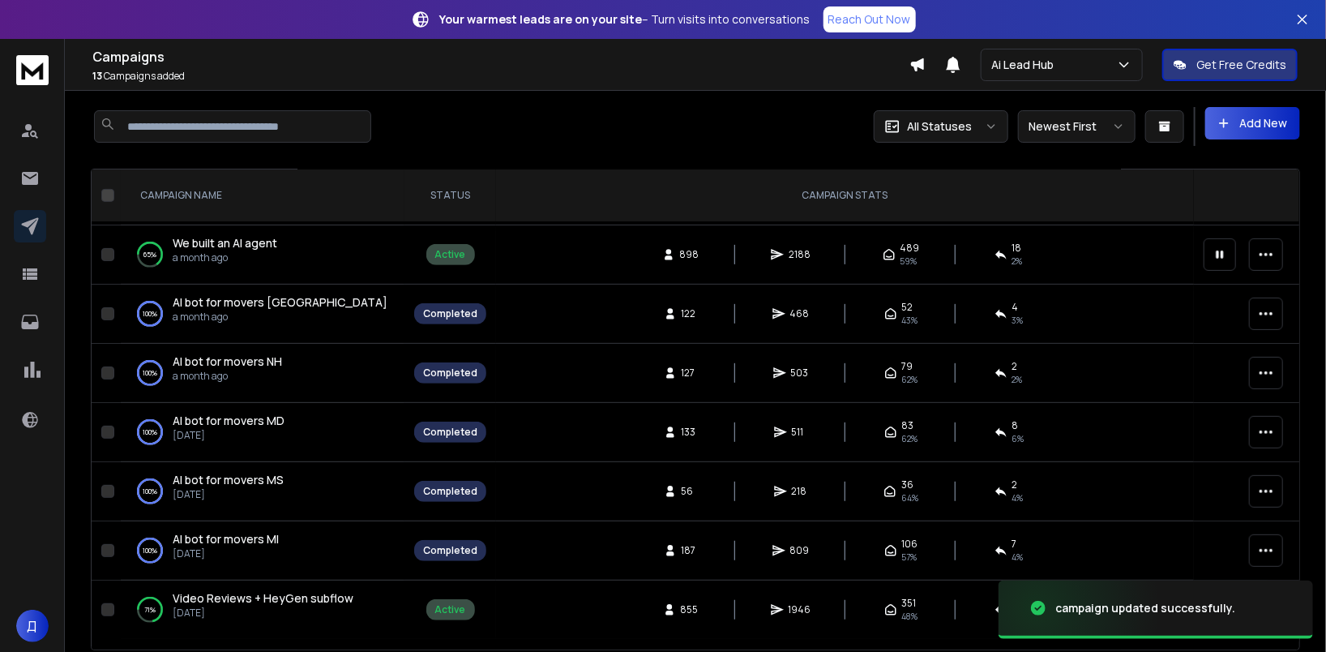
click at [497, 616] on td "855 1946 351 48 % 52 7 %" at bounding box center [845, 609] width 698 height 59
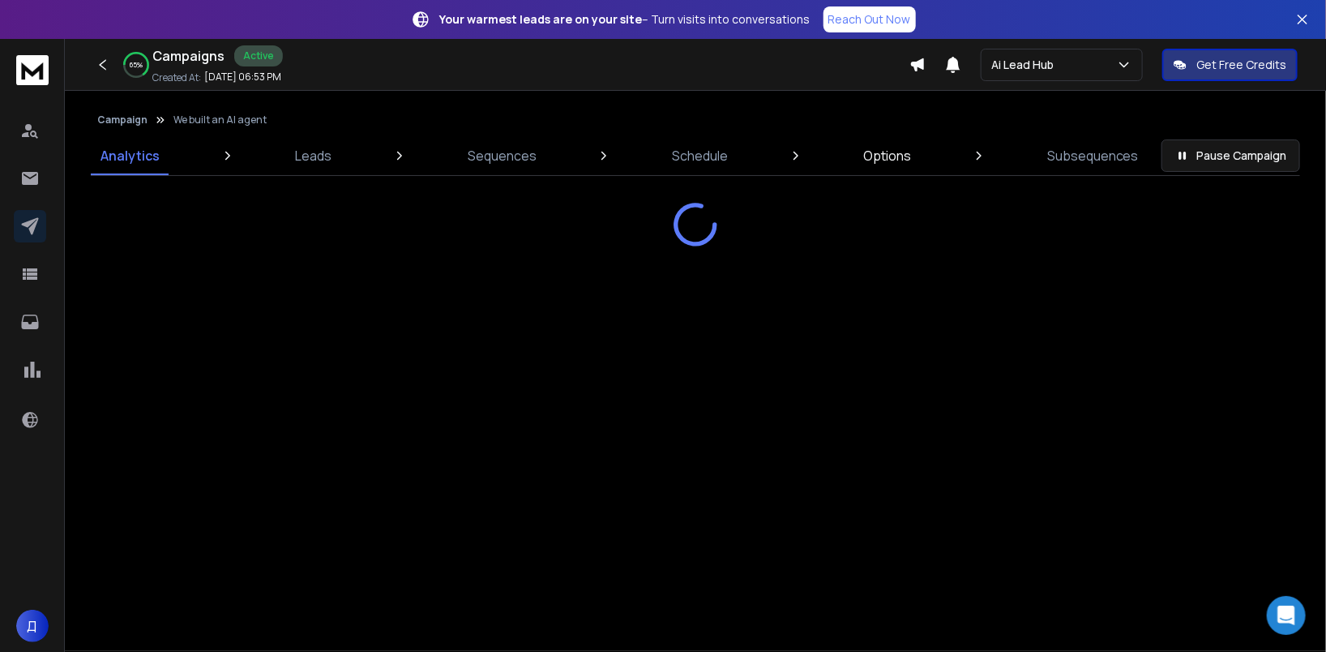
click at [893, 155] on p "Options" at bounding box center [888, 155] width 48 height 19
select select "*********"
select select "*"
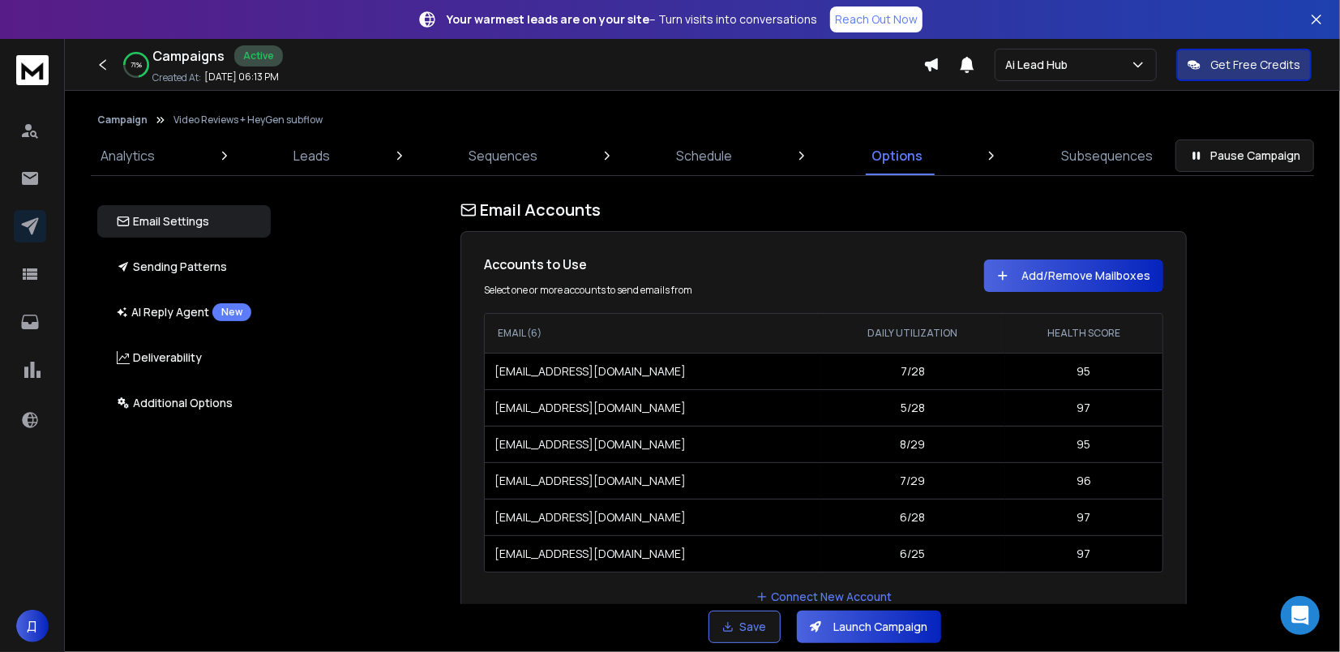
click at [1022, 273] on button "Add/Remove Mailboxes" at bounding box center [1073, 275] width 179 height 32
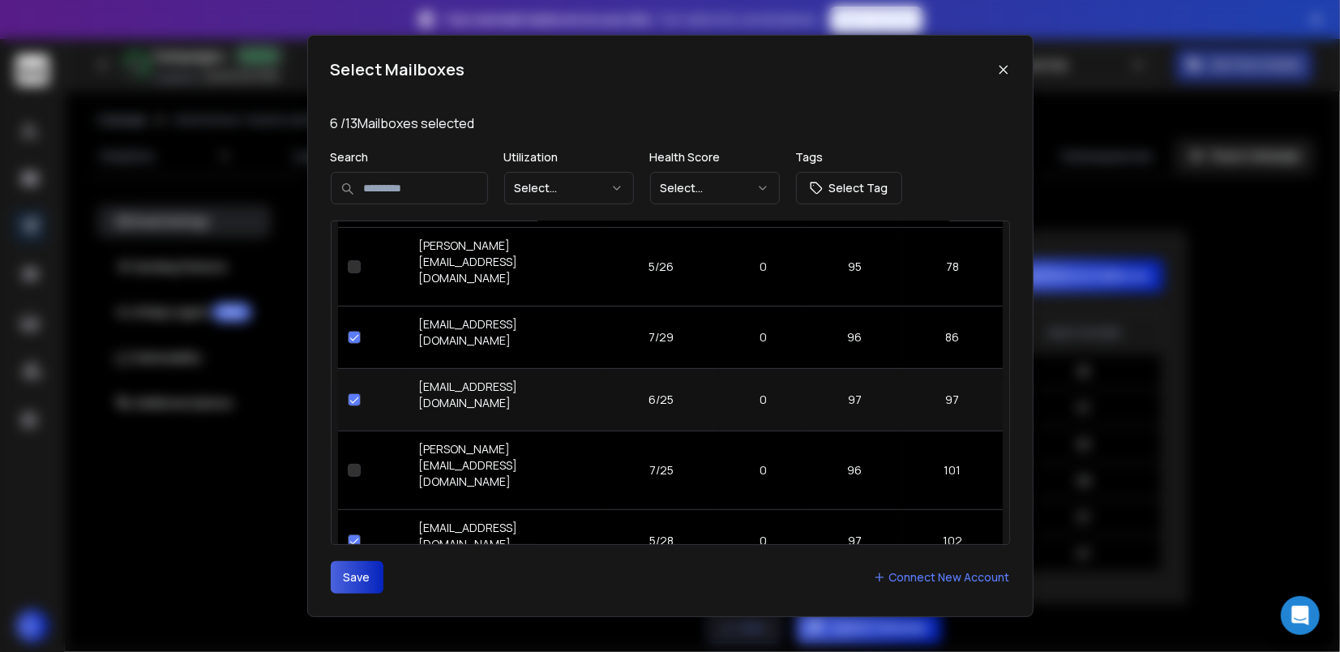
scroll to position [413, 0]
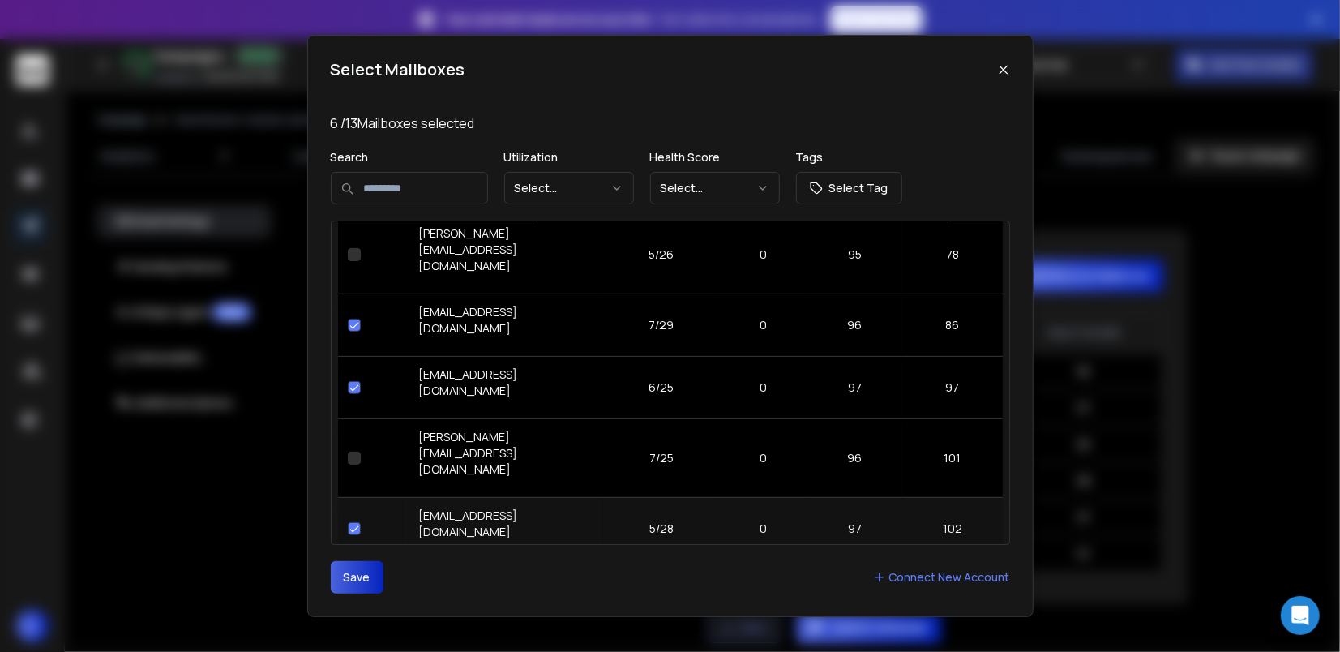
click at [353, 522] on button "button" at bounding box center [354, 528] width 13 height 13
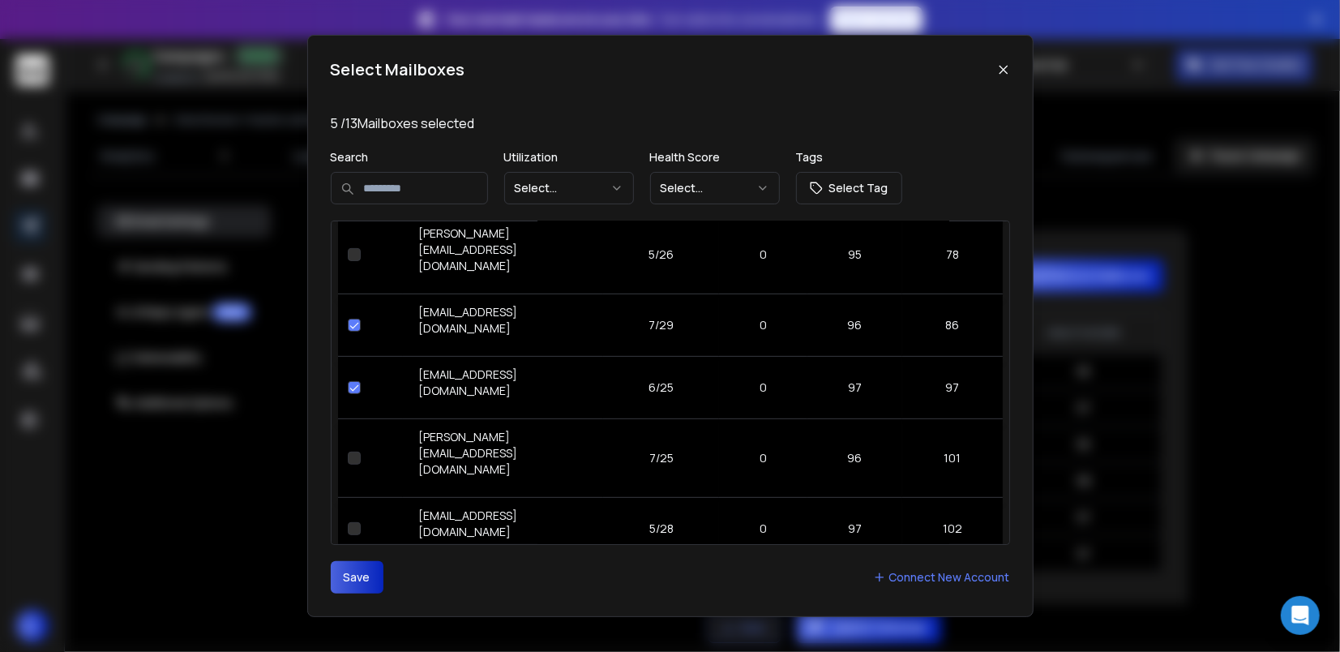
click at [369, 572] on button "Save" at bounding box center [357, 577] width 53 height 32
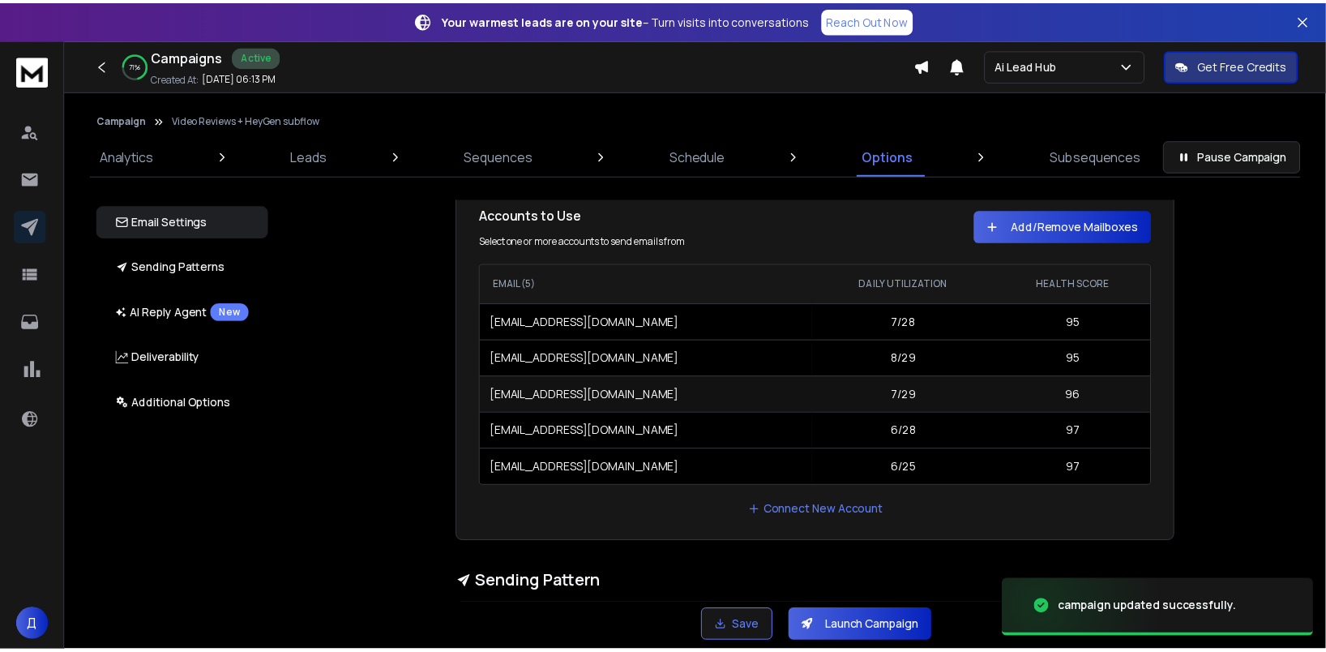
scroll to position [90, 0]
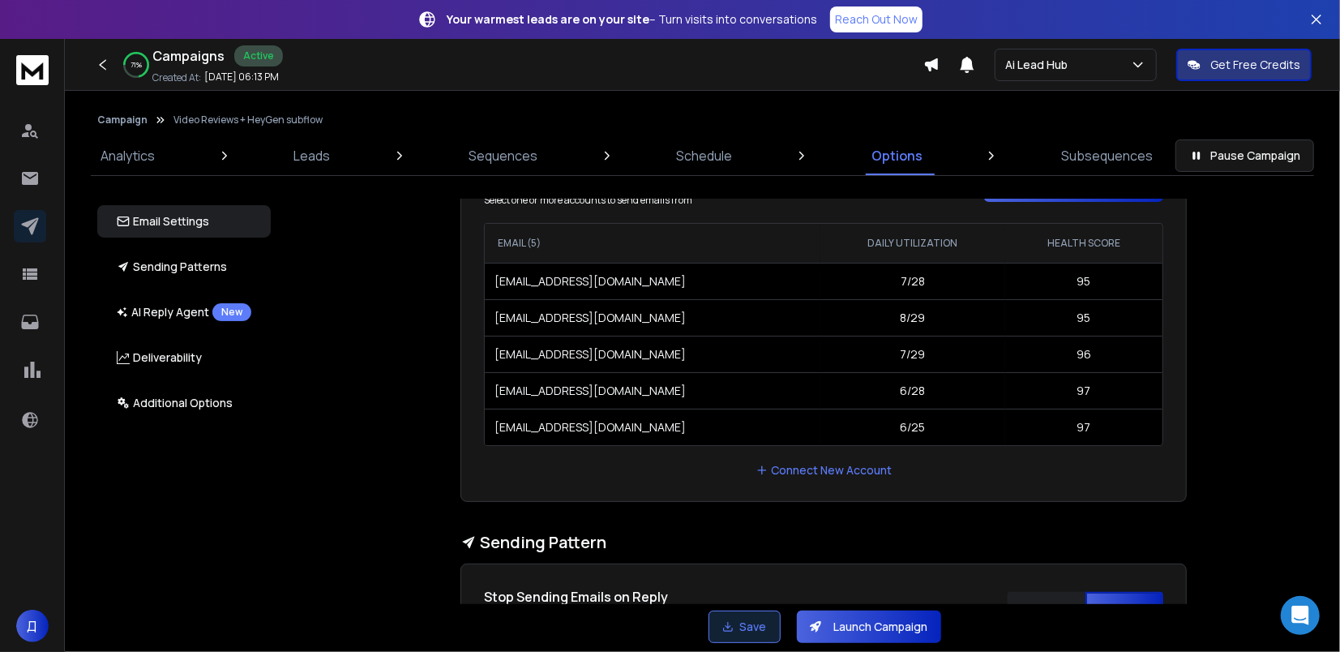
click at [746, 615] on button "Save" at bounding box center [745, 626] width 72 height 32
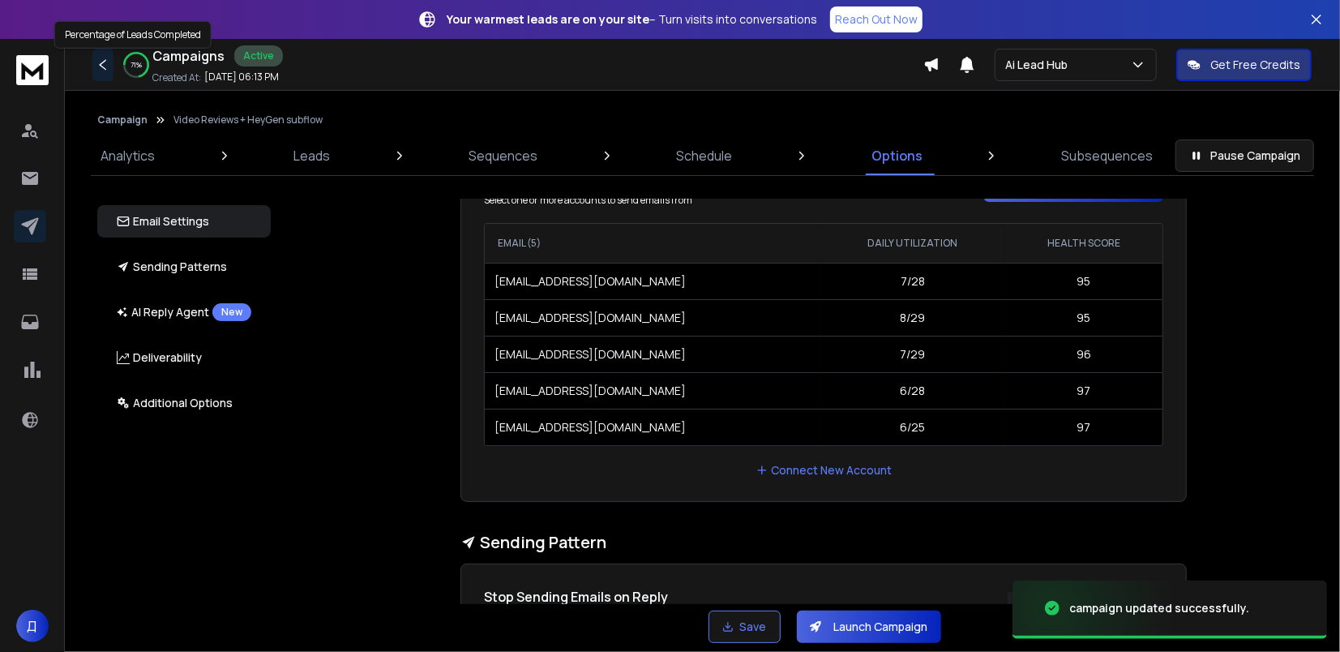
click at [107, 58] on icon at bounding box center [103, 65] width 15 height 15
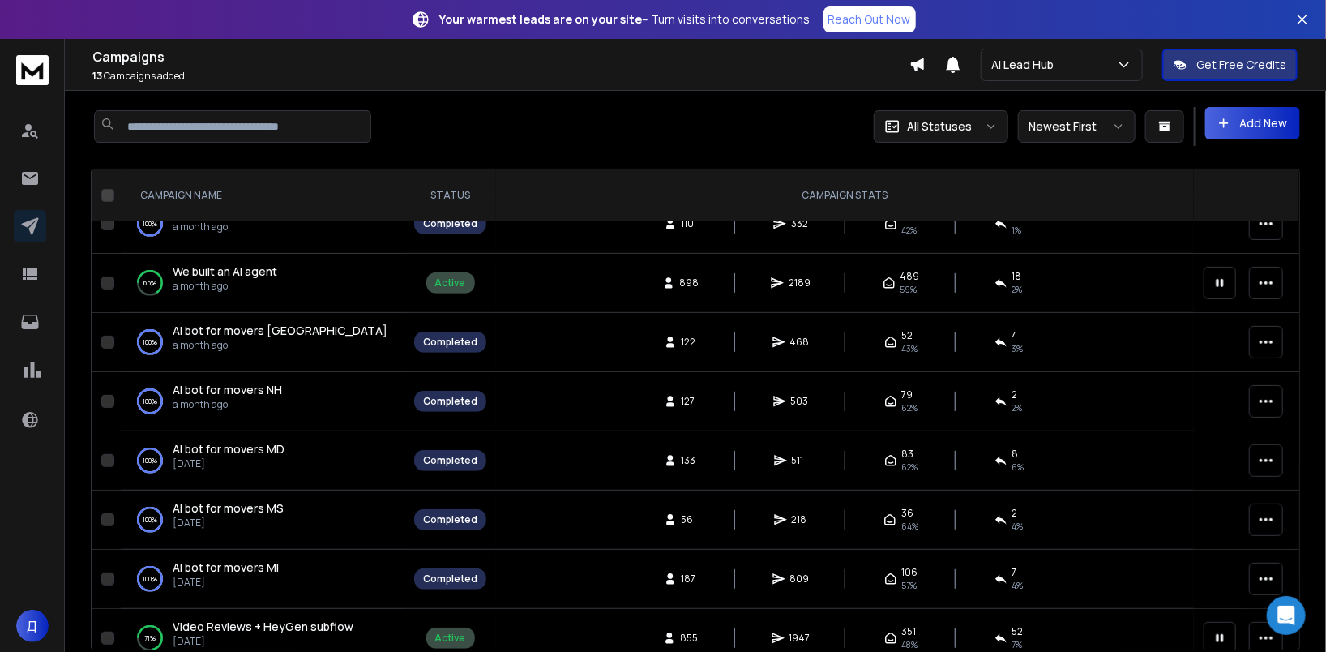
scroll to position [352, 0]
